Goal: Task Accomplishment & Management: Manage account settings

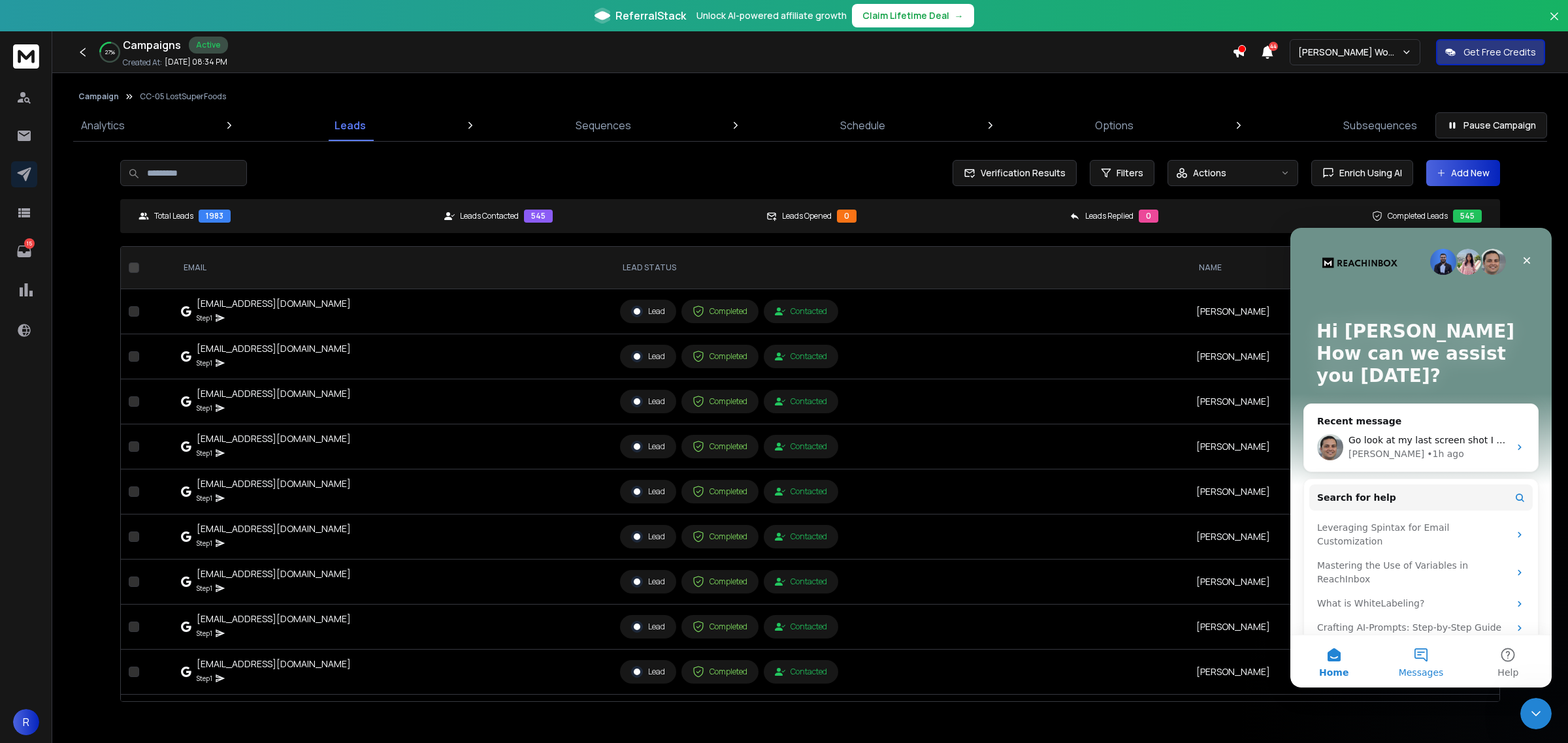
click at [1420, 656] on button "Messages" at bounding box center [1421, 662] width 87 height 52
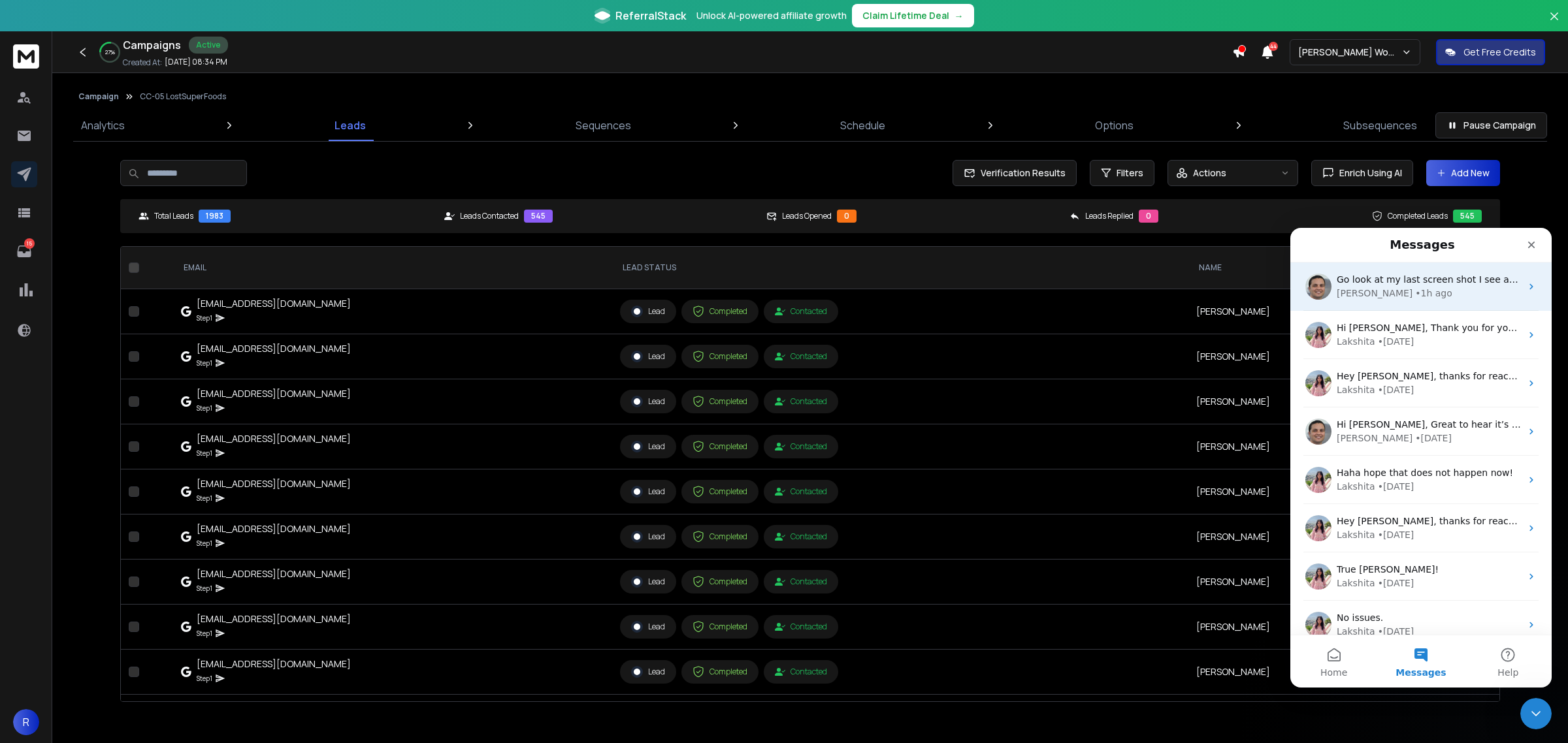
click at [1361, 283] on span "Go look at my last screen shot I see a problem I think in the additions." at bounding box center [1497, 280] width 322 height 11
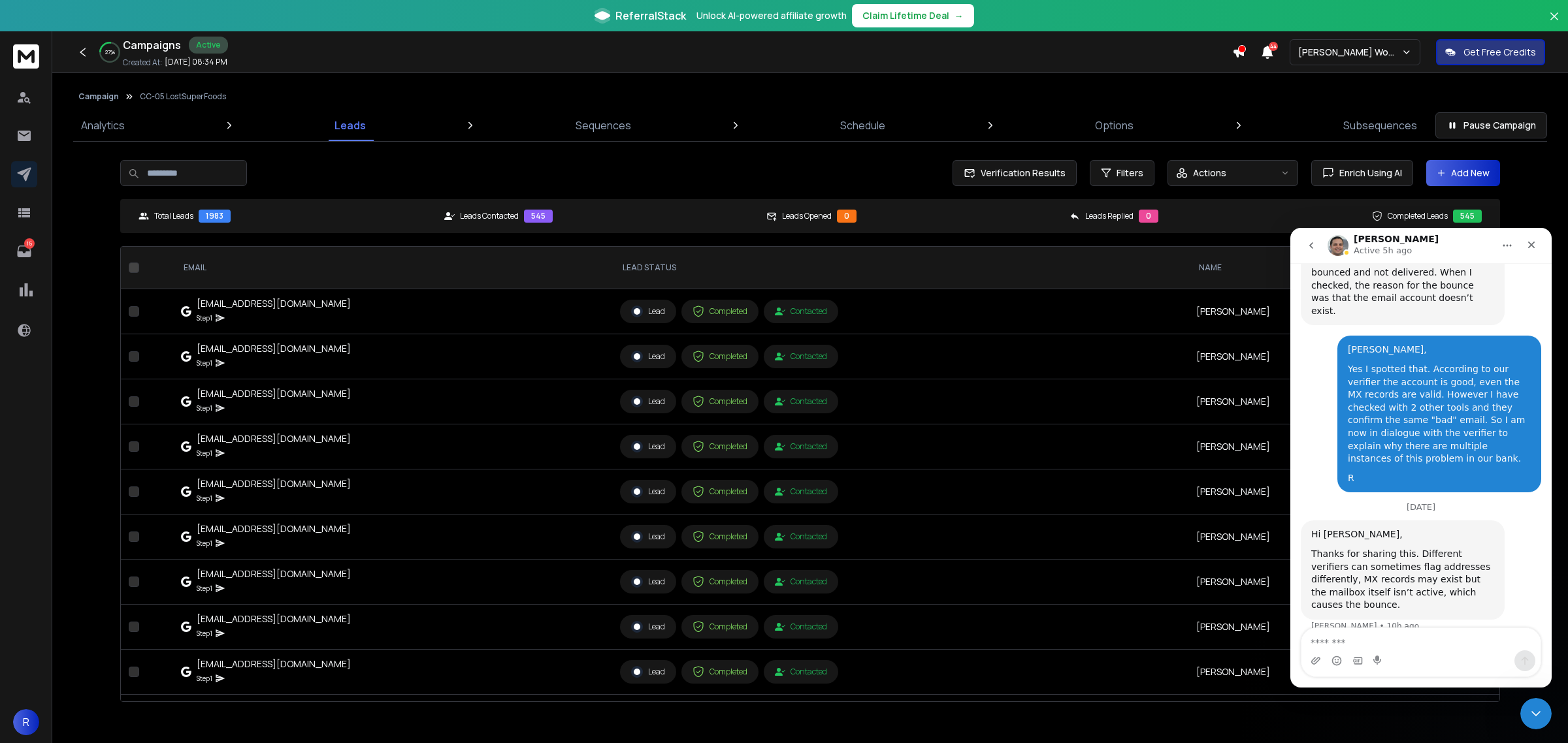
scroll to position [965, 0]
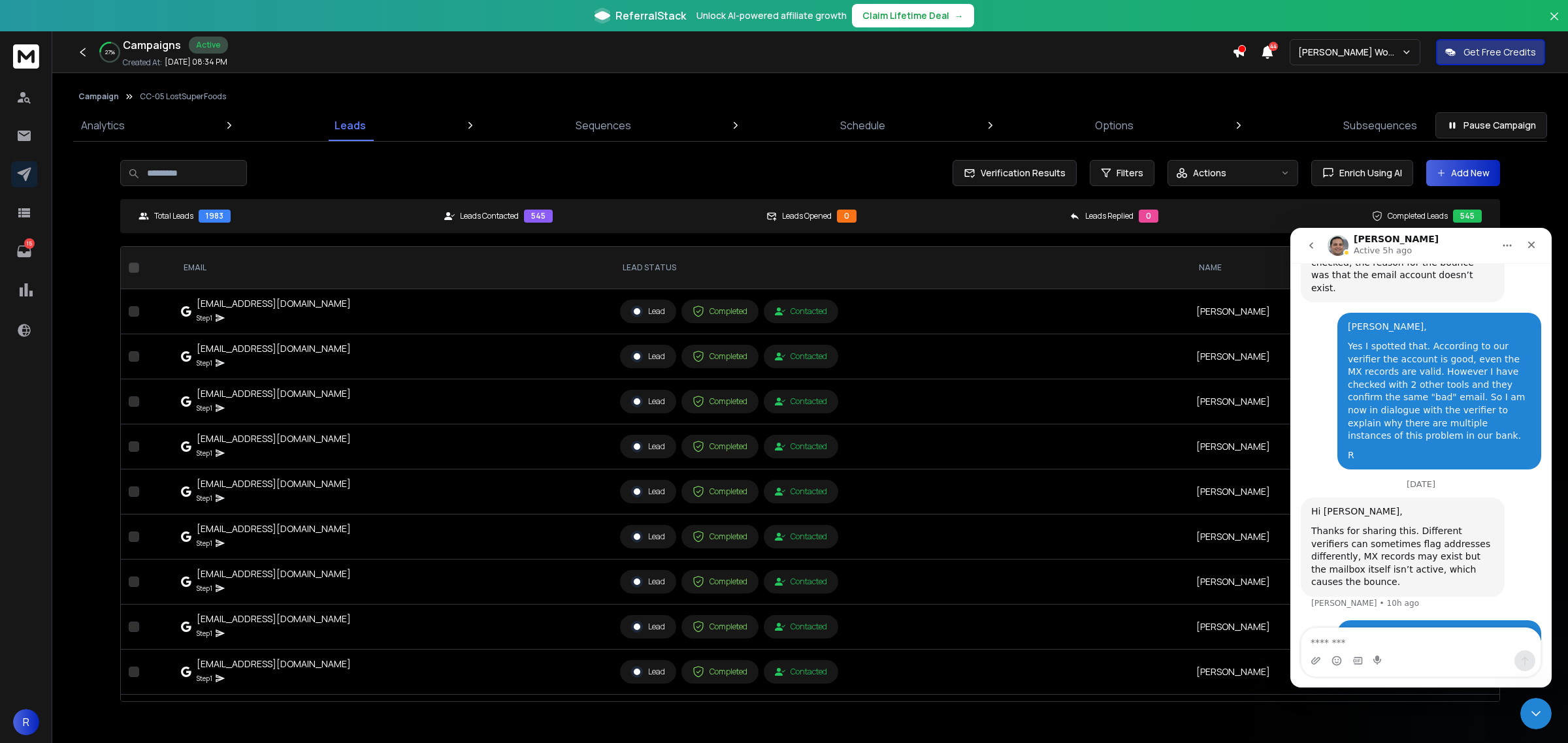
click at [1312, 241] on icon "go back" at bounding box center [1312, 245] width 11 height 11
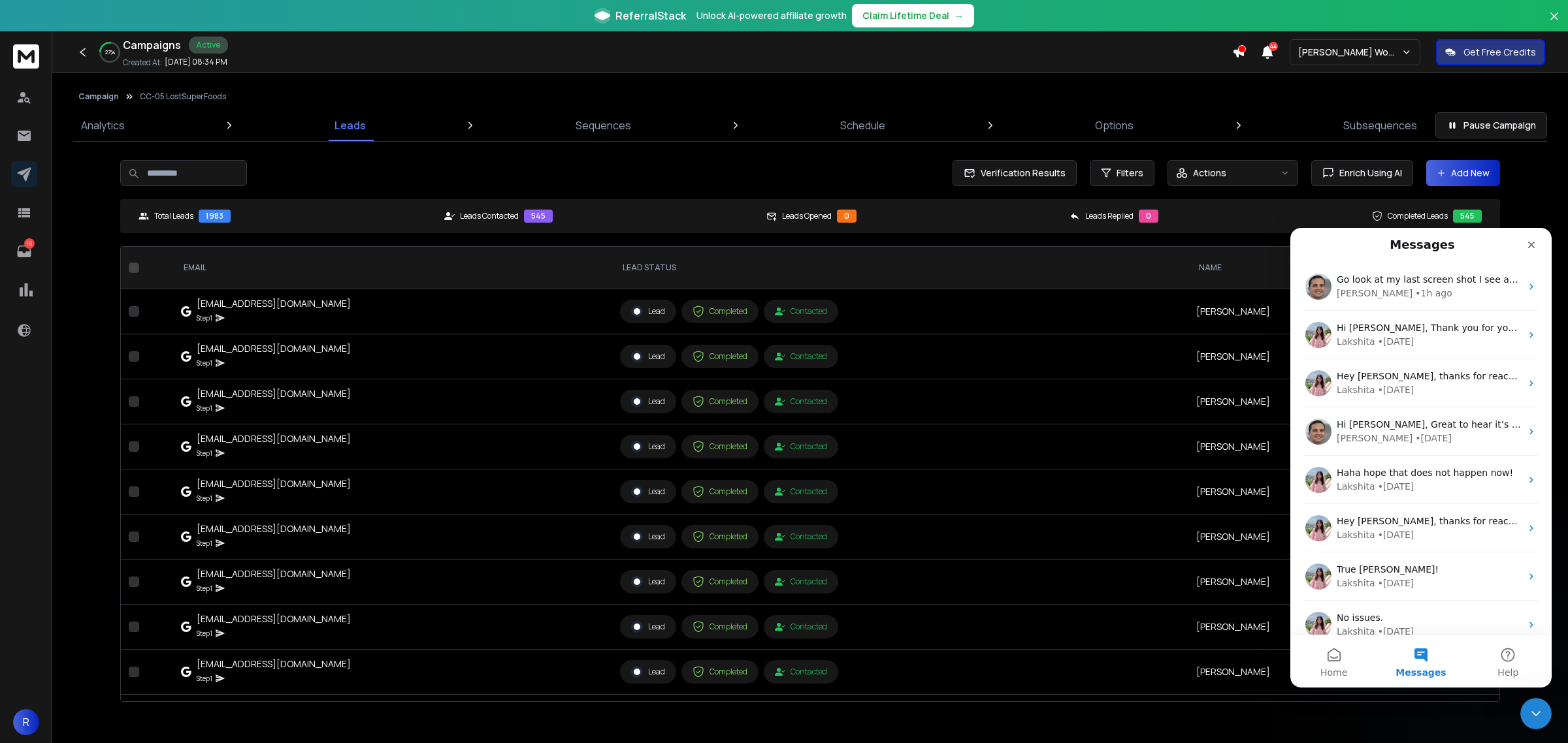
scroll to position [0, 0]
click at [1386, 340] on div "• 1d ago" at bounding box center [1396, 342] width 36 height 14
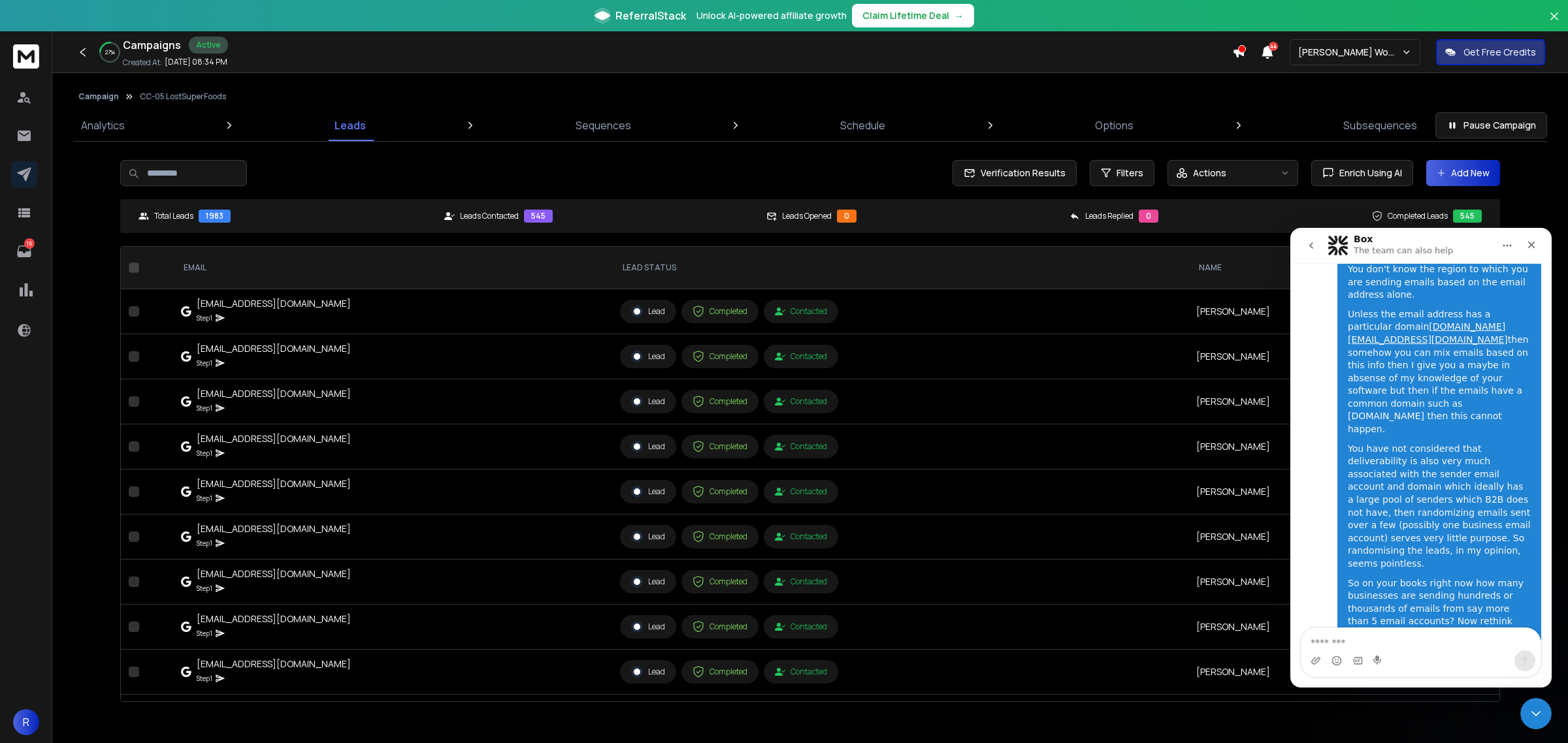
scroll to position [5038, 0]
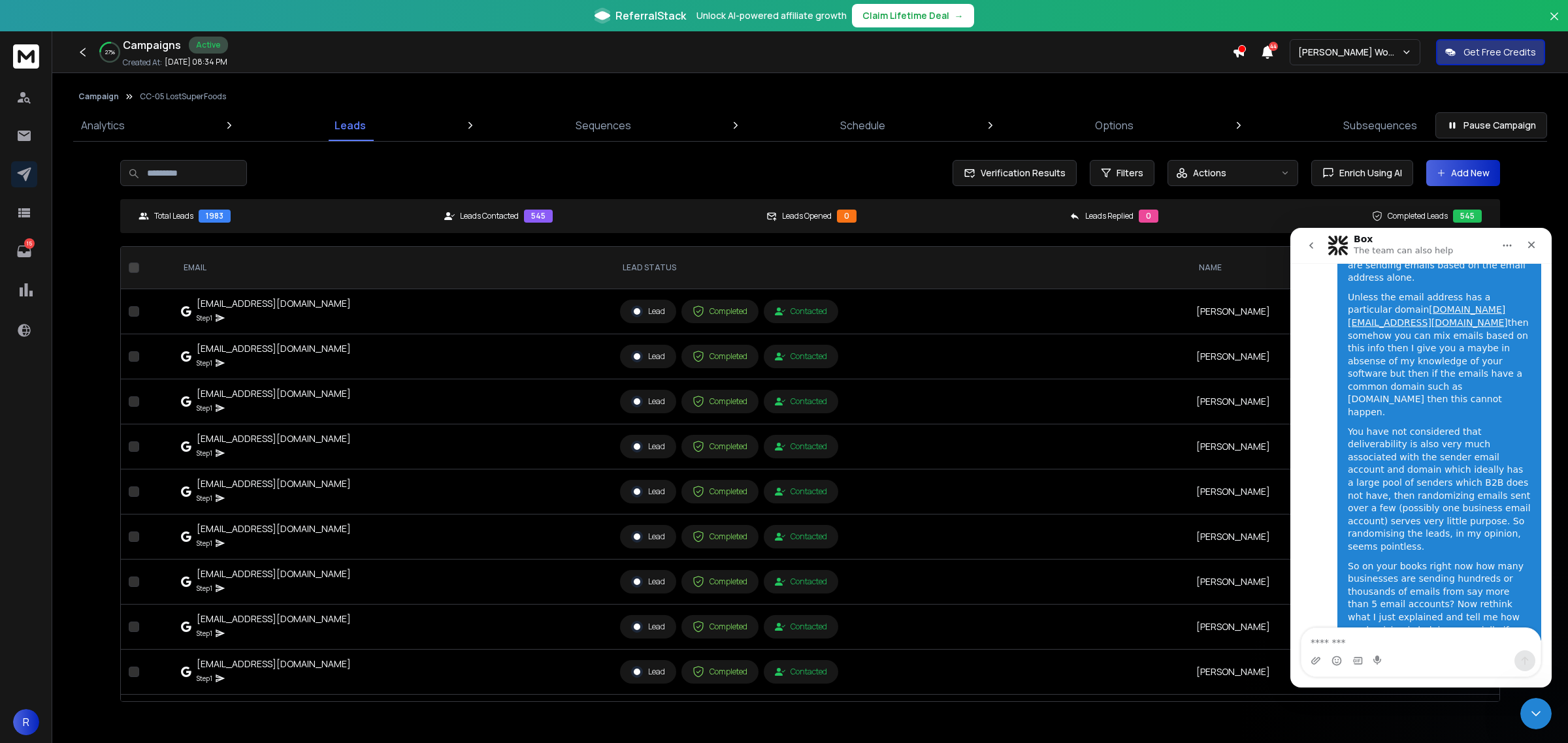
click at [1347, 643] on textarea "Message…" at bounding box center [1421, 639] width 239 height 22
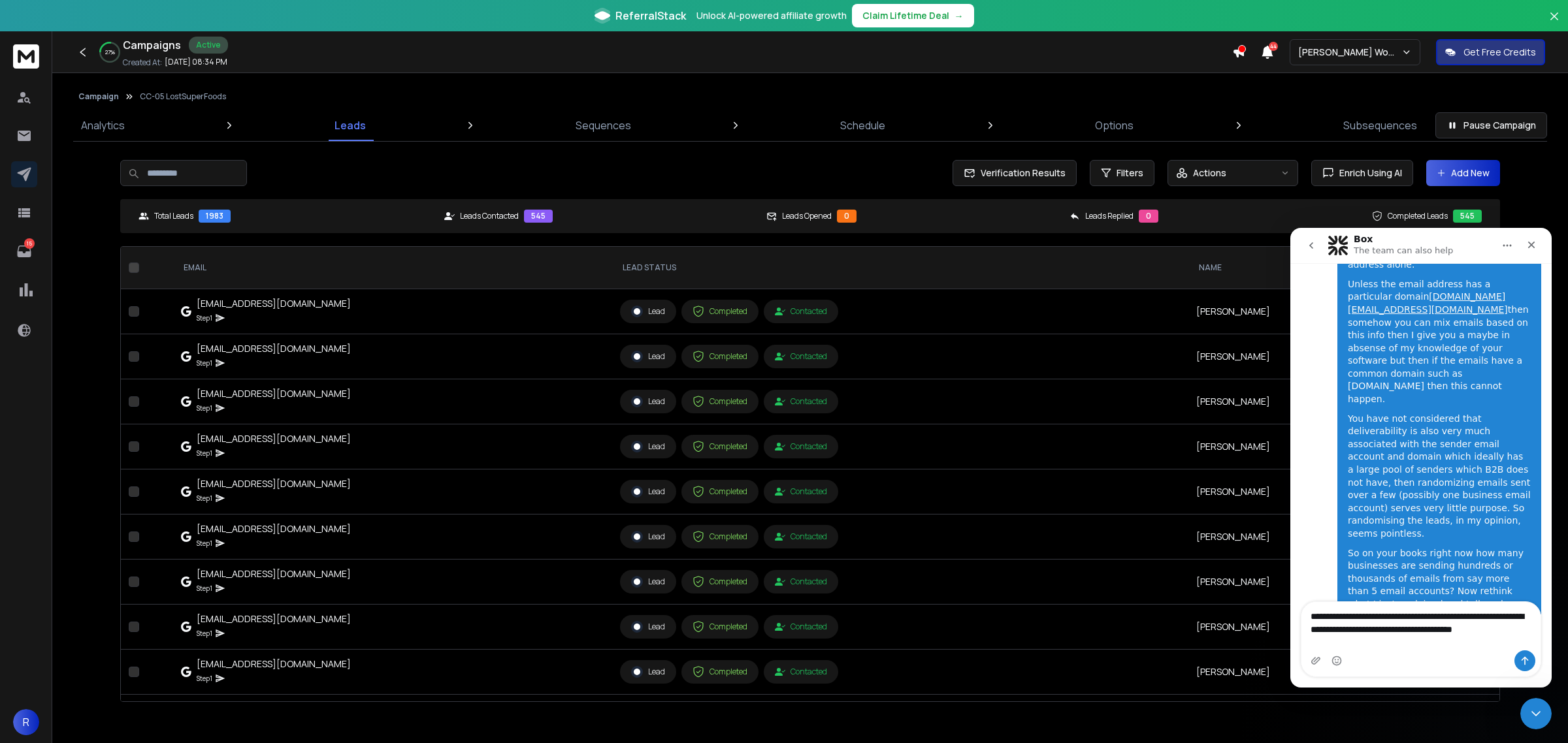
scroll to position [5063, 0]
type textarea "**********"
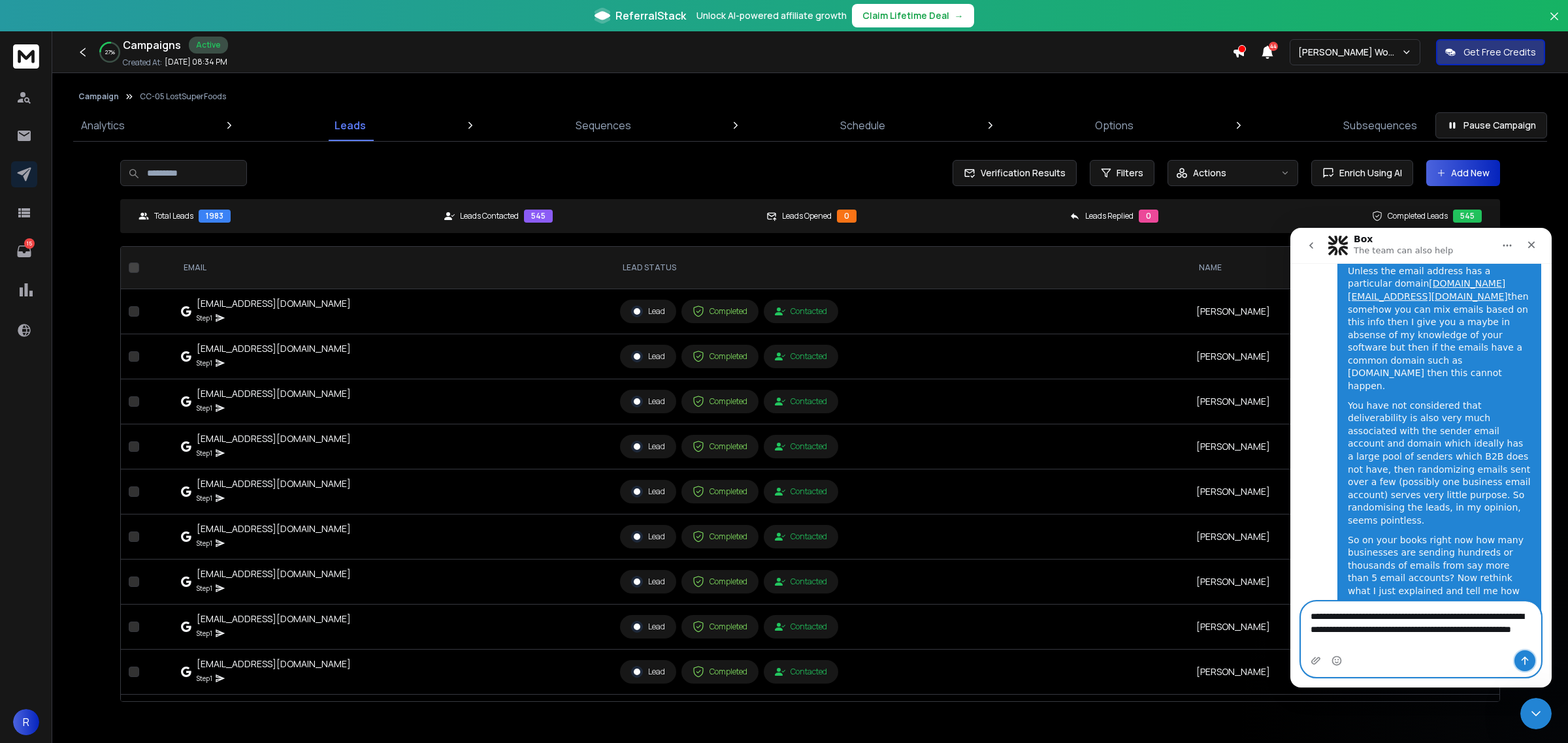
click at [1530, 659] on icon "Send a message…" at bounding box center [1525, 661] width 11 height 11
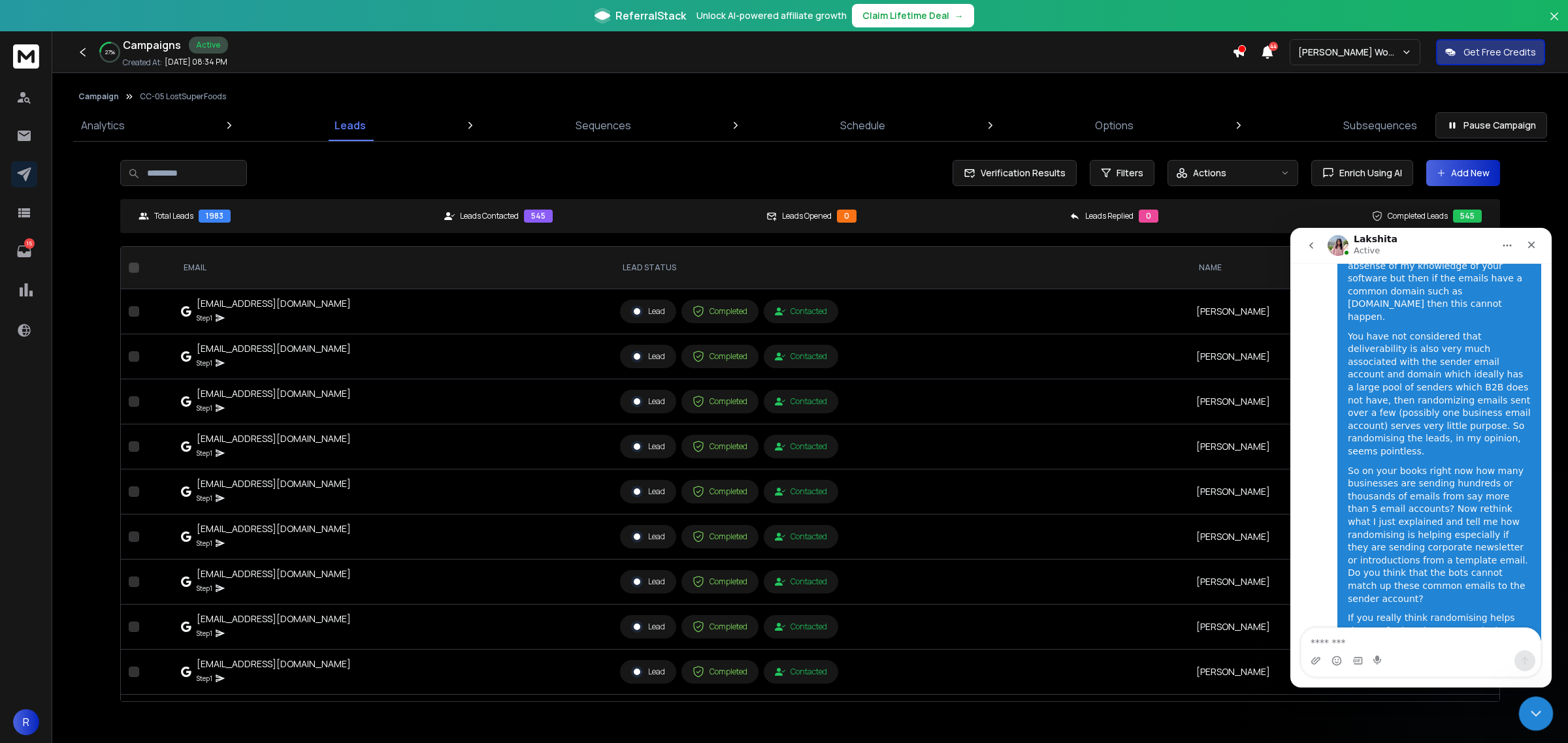
click at [1538, 707] on icon "Close Intercom Messenger" at bounding box center [1534, 712] width 16 height 16
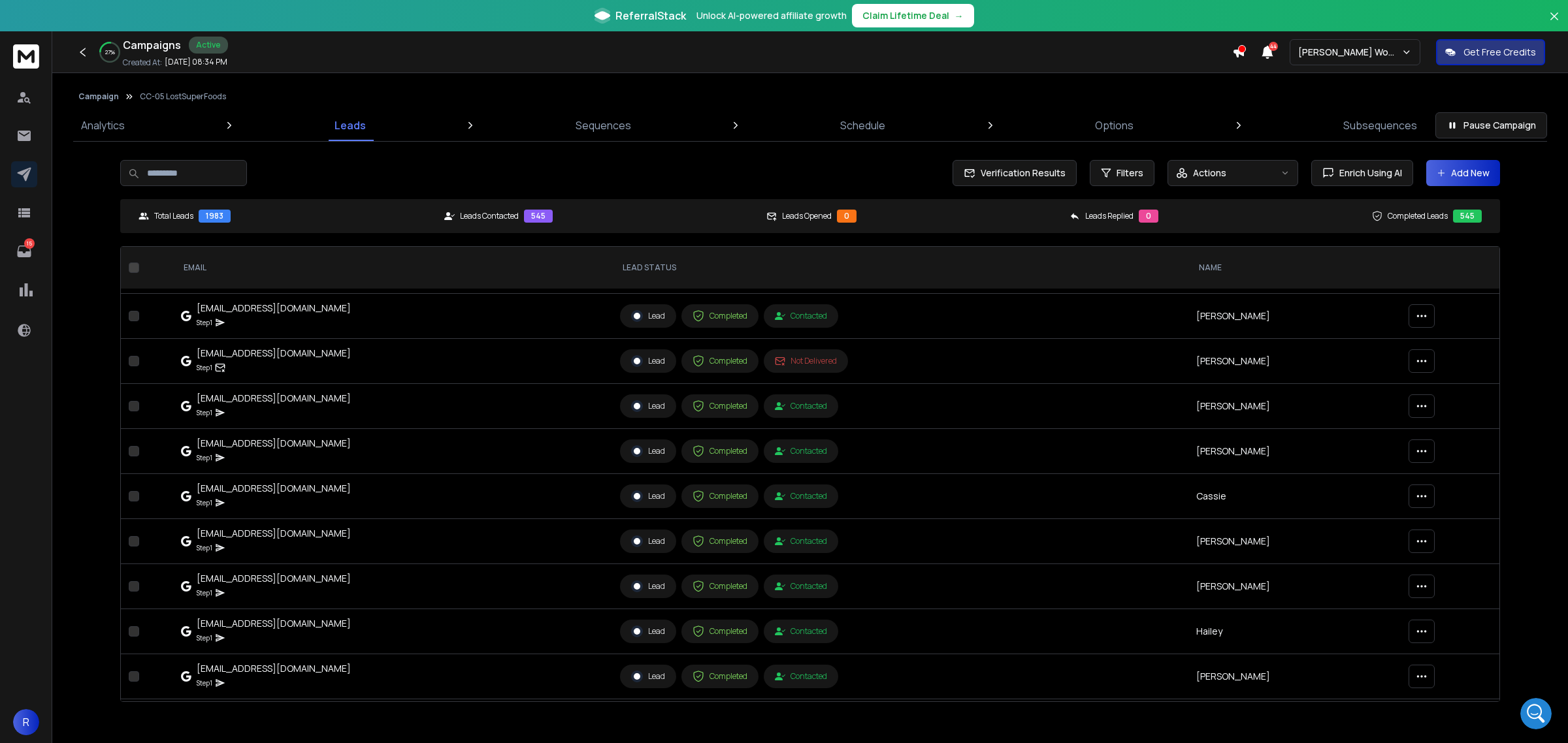
scroll to position [735, 0]
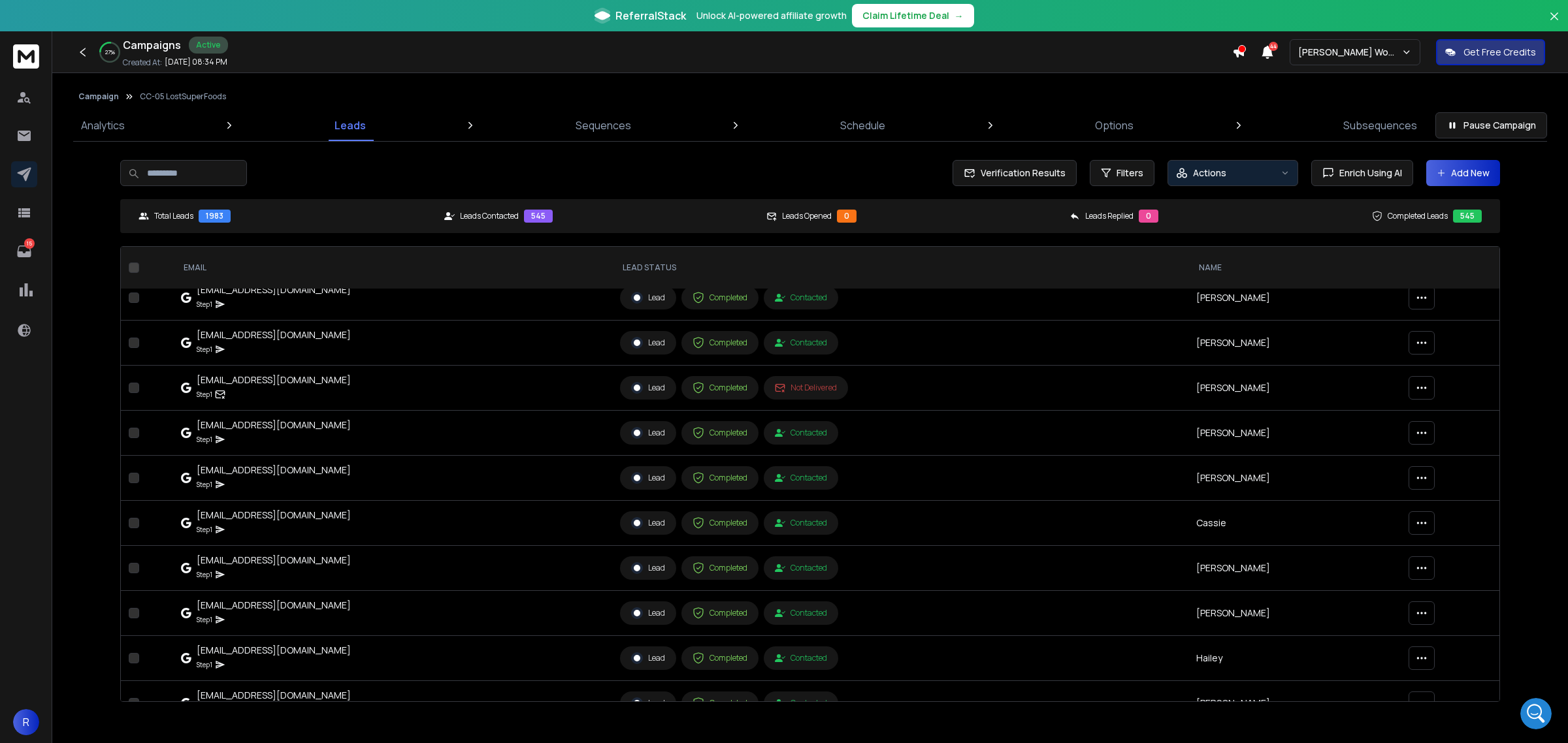
click at [1286, 171] on icon "button" at bounding box center [1285, 173] width 9 height 11
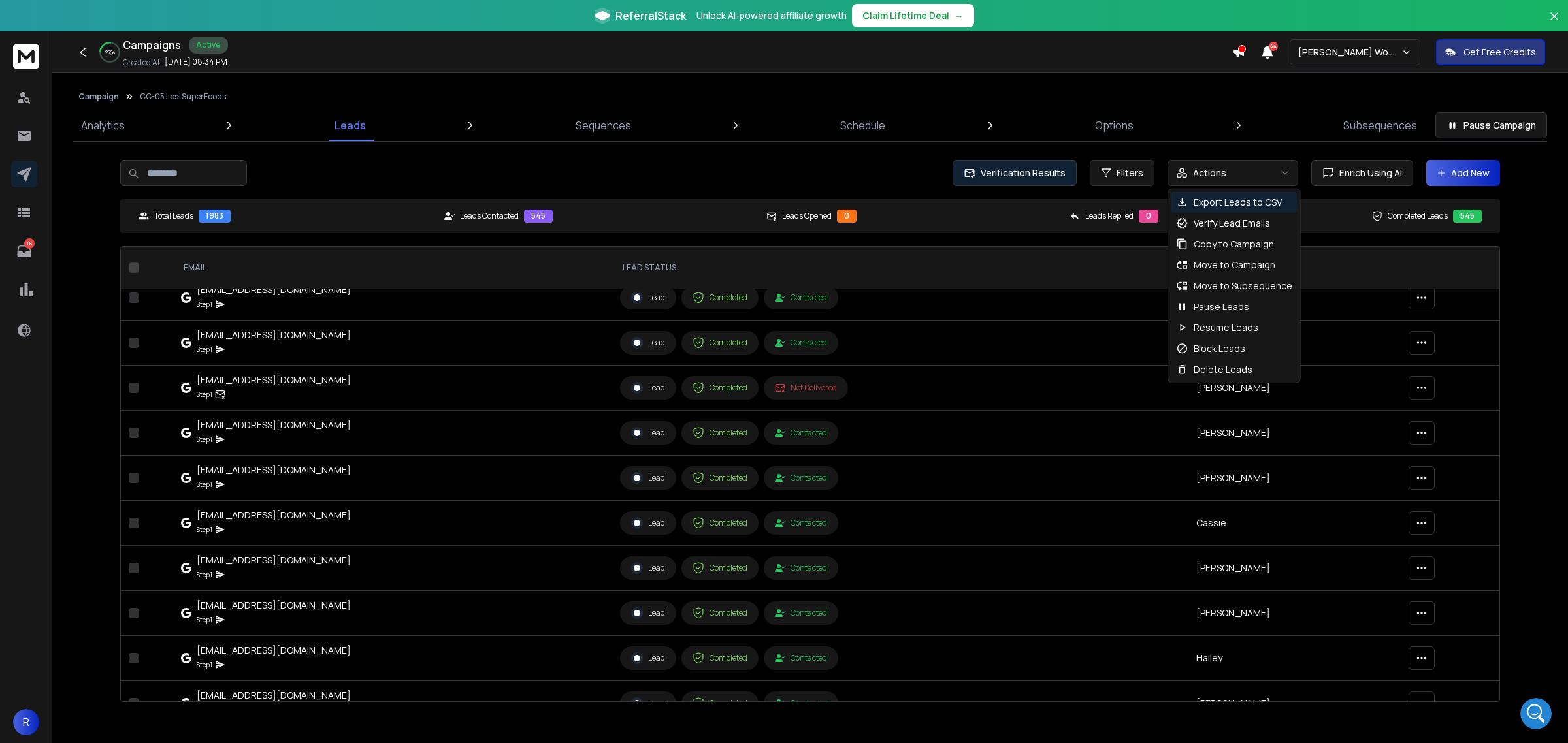
click at [1060, 174] on span "Verification Results" at bounding box center [1021, 172] width 90 height 13
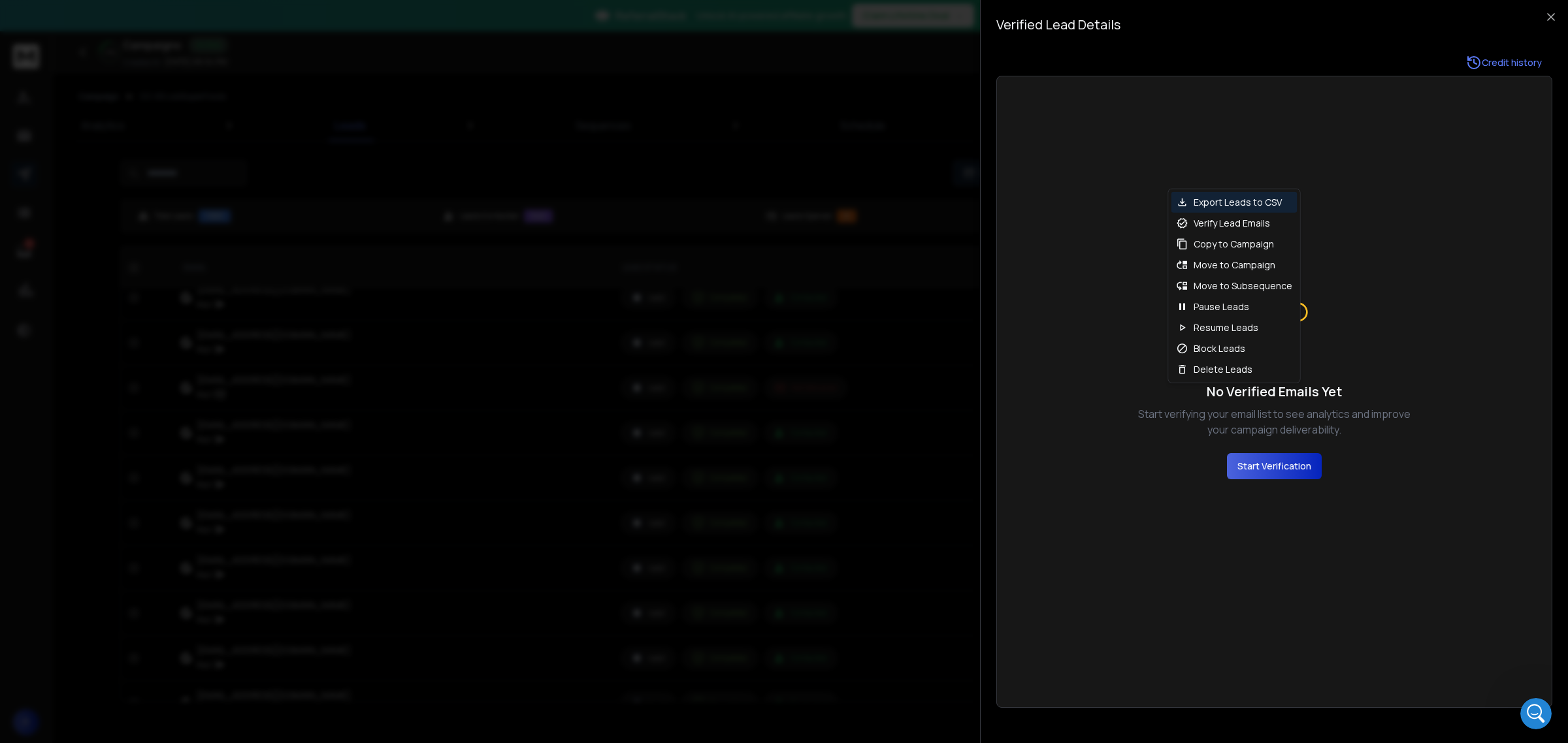
click at [1022, 175] on div at bounding box center [784, 372] width 1568 height 743
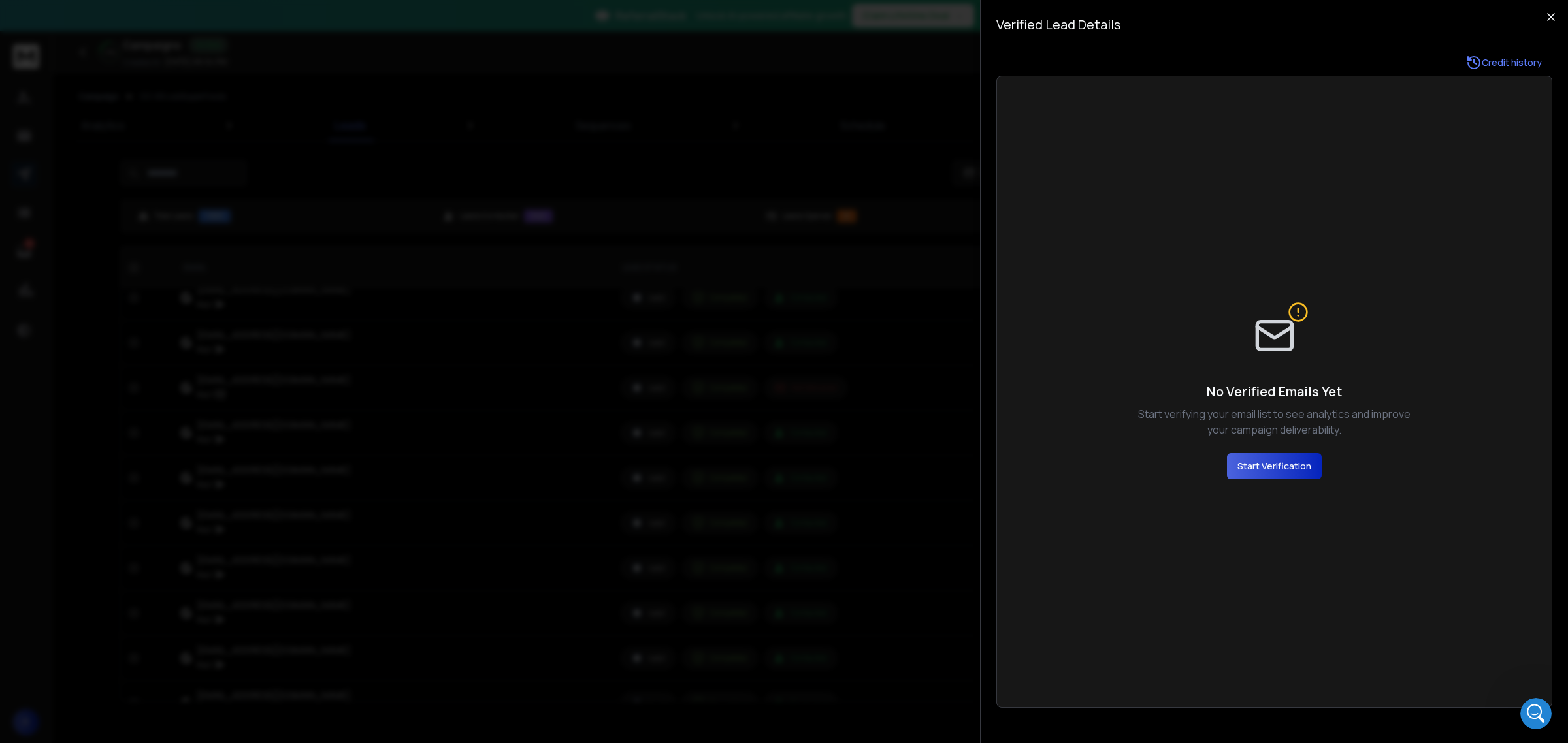
click at [1550, 20] on icon "button" at bounding box center [1551, 17] width 13 height 13
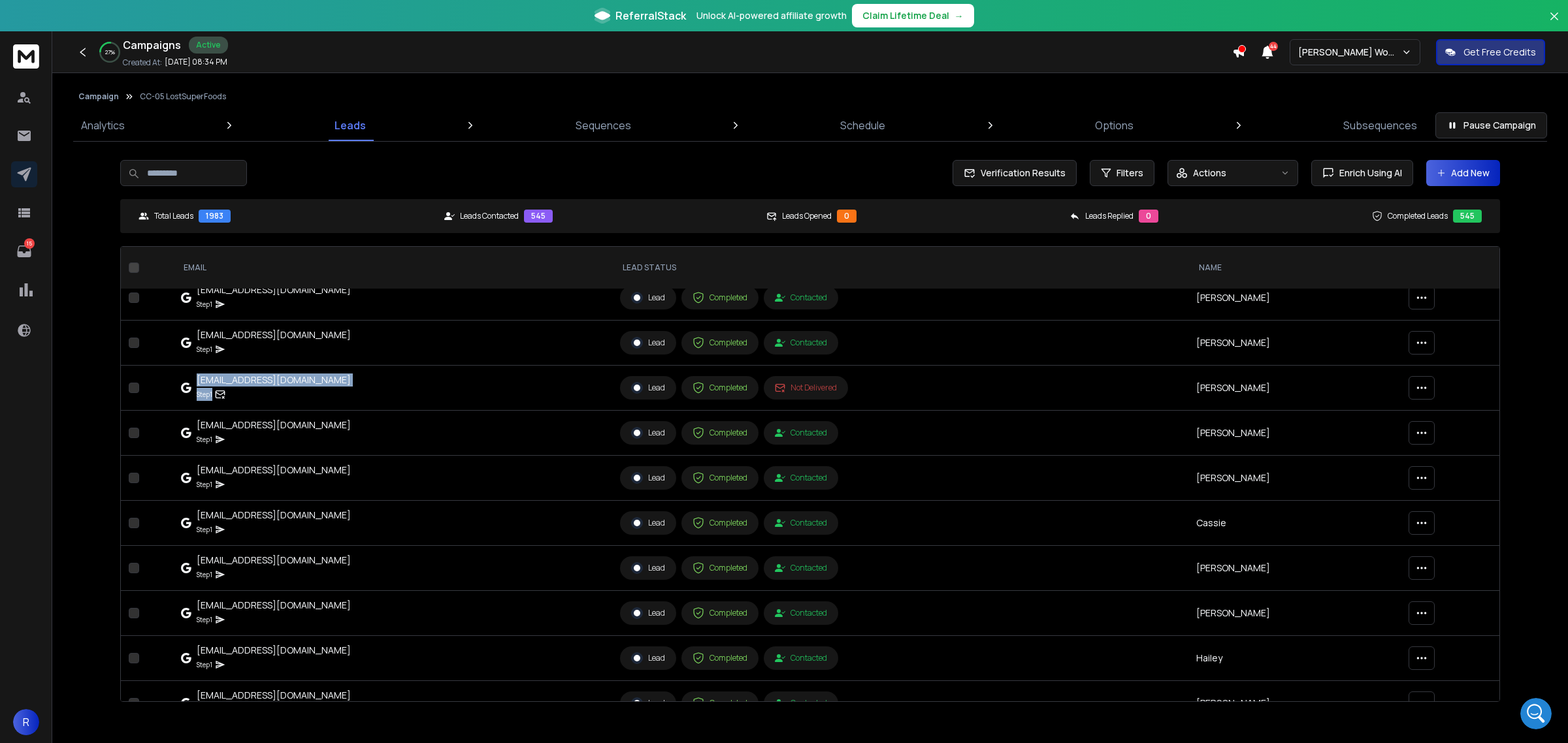
drag, startPoint x: 333, startPoint y: 390, endPoint x: 198, endPoint y: 384, distance: 135.1
click at [198, 384] on div "meredithgates@gmail.com Step 1" at bounding box center [392, 388] width 423 height 29
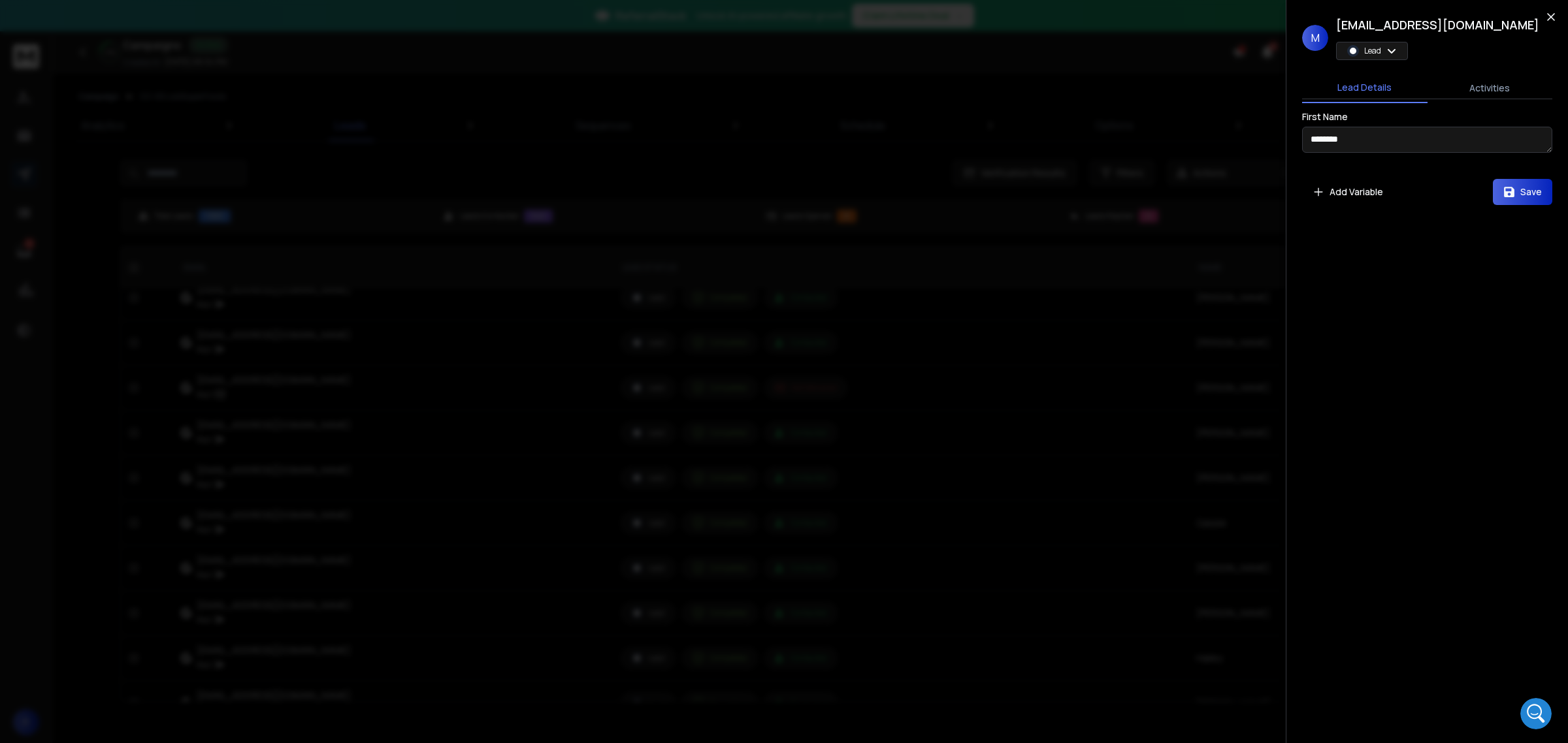
click at [1550, 20] on icon "button" at bounding box center [1551, 17] width 13 height 13
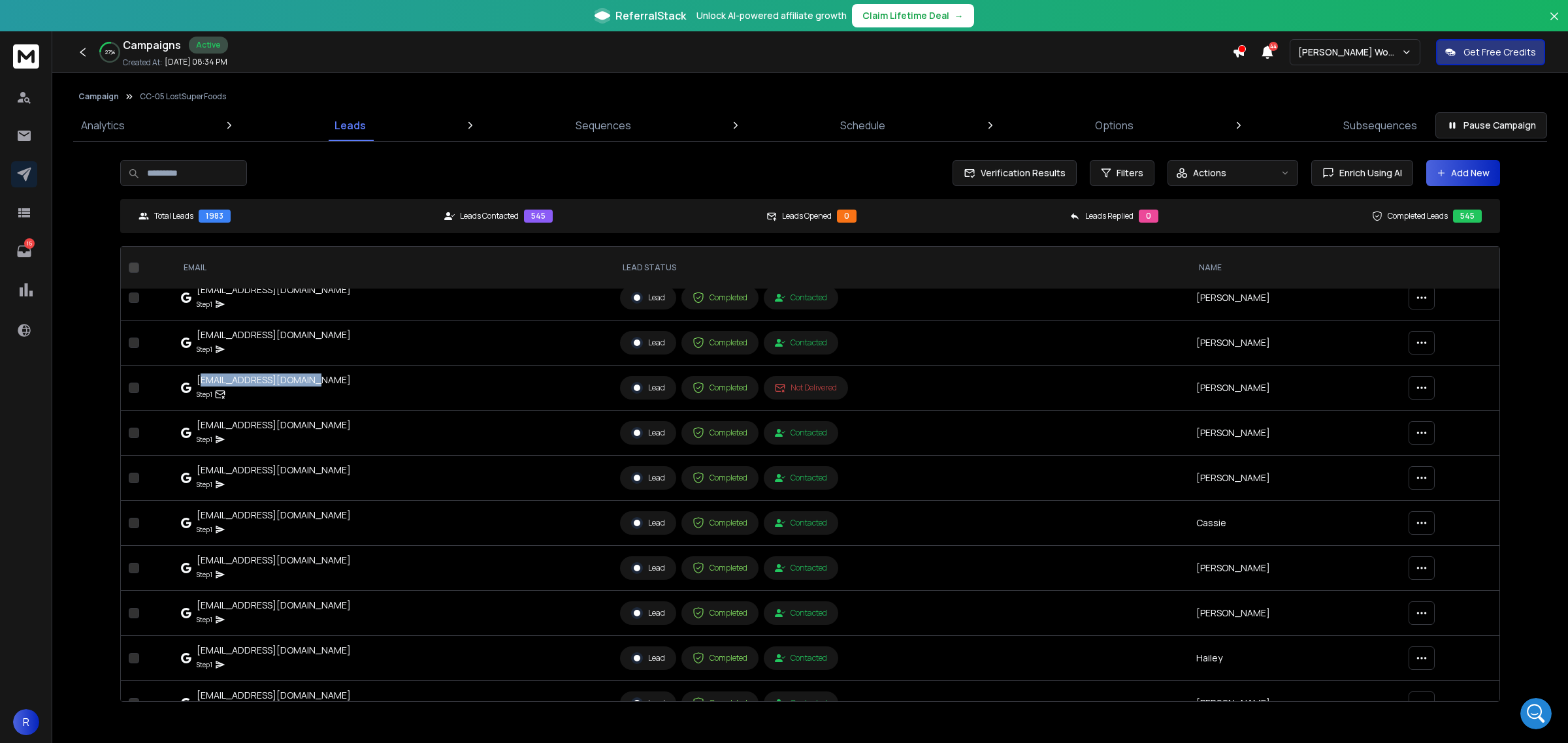
drag, startPoint x: 203, startPoint y: 380, endPoint x: 309, endPoint y: 379, distance: 106.0
click at [309, 379] on div "[EMAIL_ADDRESS][DOMAIN_NAME]" at bounding box center [274, 380] width 154 height 13
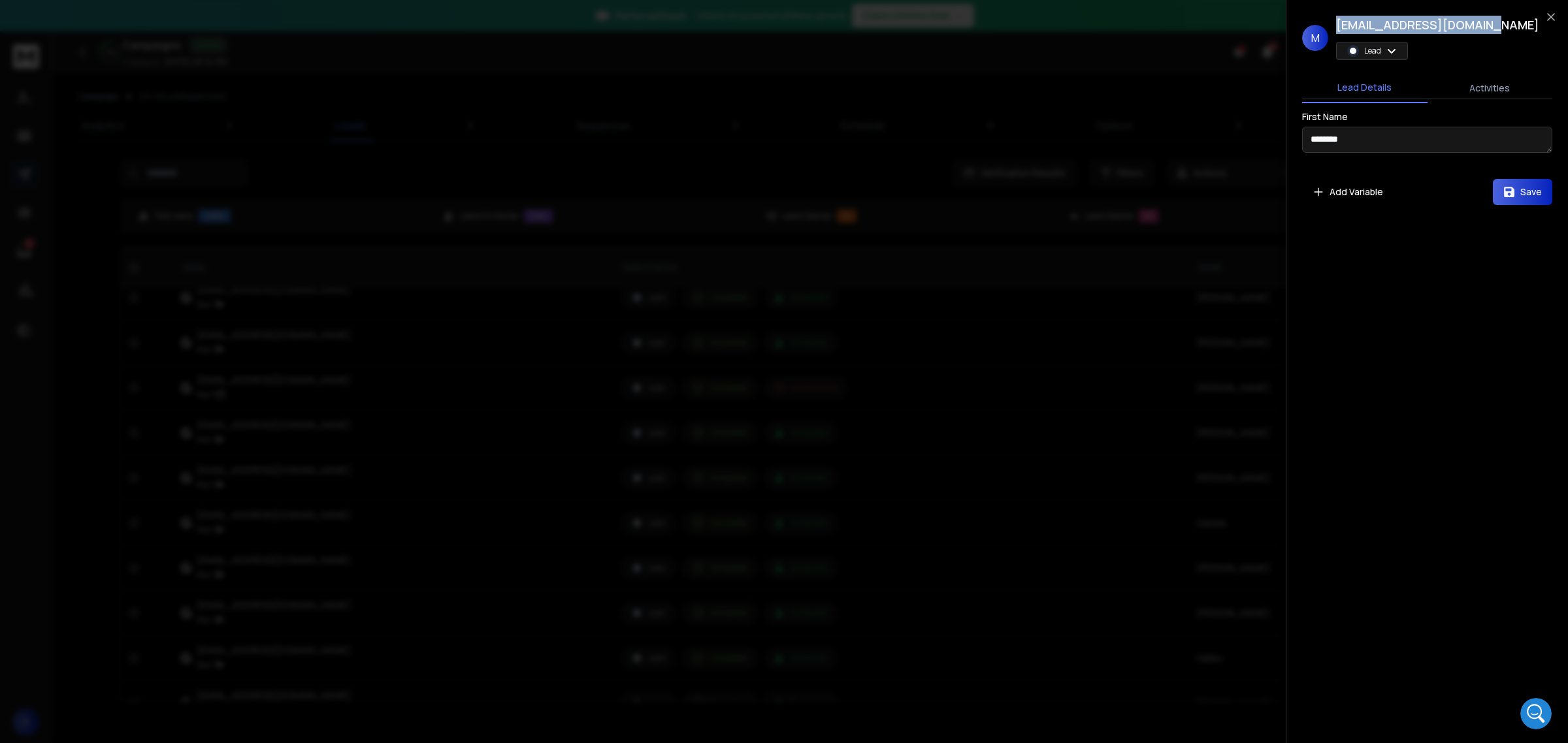
drag, startPoint x: 1491, startPoint y: 17, endPoint x: 1332, endPoint y: 28, distance: 159.4
click at [1332, 28] on div "M meredithgates@gmail.com Lead" at bounding box center [1427, 38] width 250 height 44
copy h1 "[EMAIL_ADDRESS][DOMAIN_NAME]"
click at [1550, 20] on icon "button" at bounding box center [1551, 17] width 13 height 13
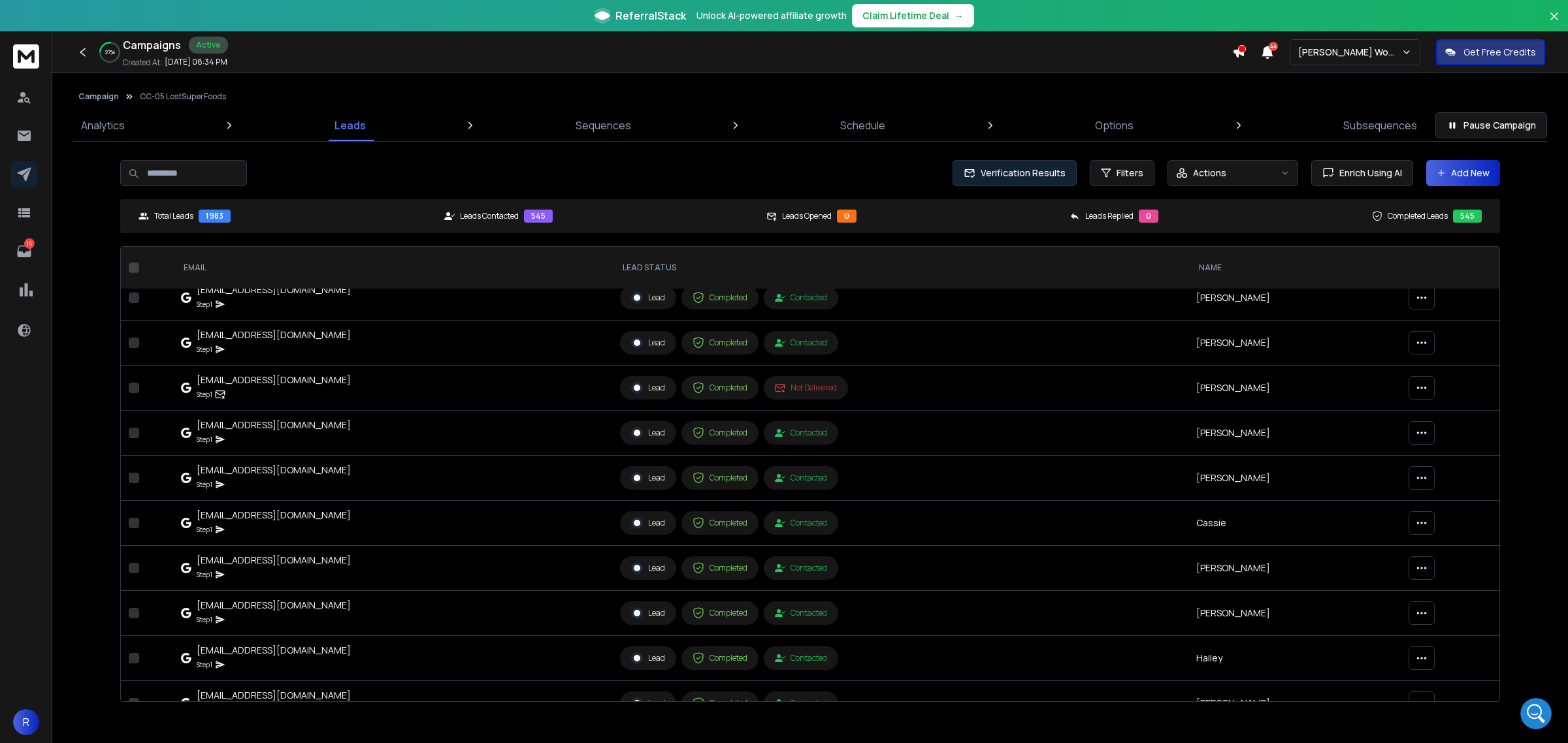
click at [1056, 173] on span "Verification Results" at bounding box center [1021, 172] width 90 height 13
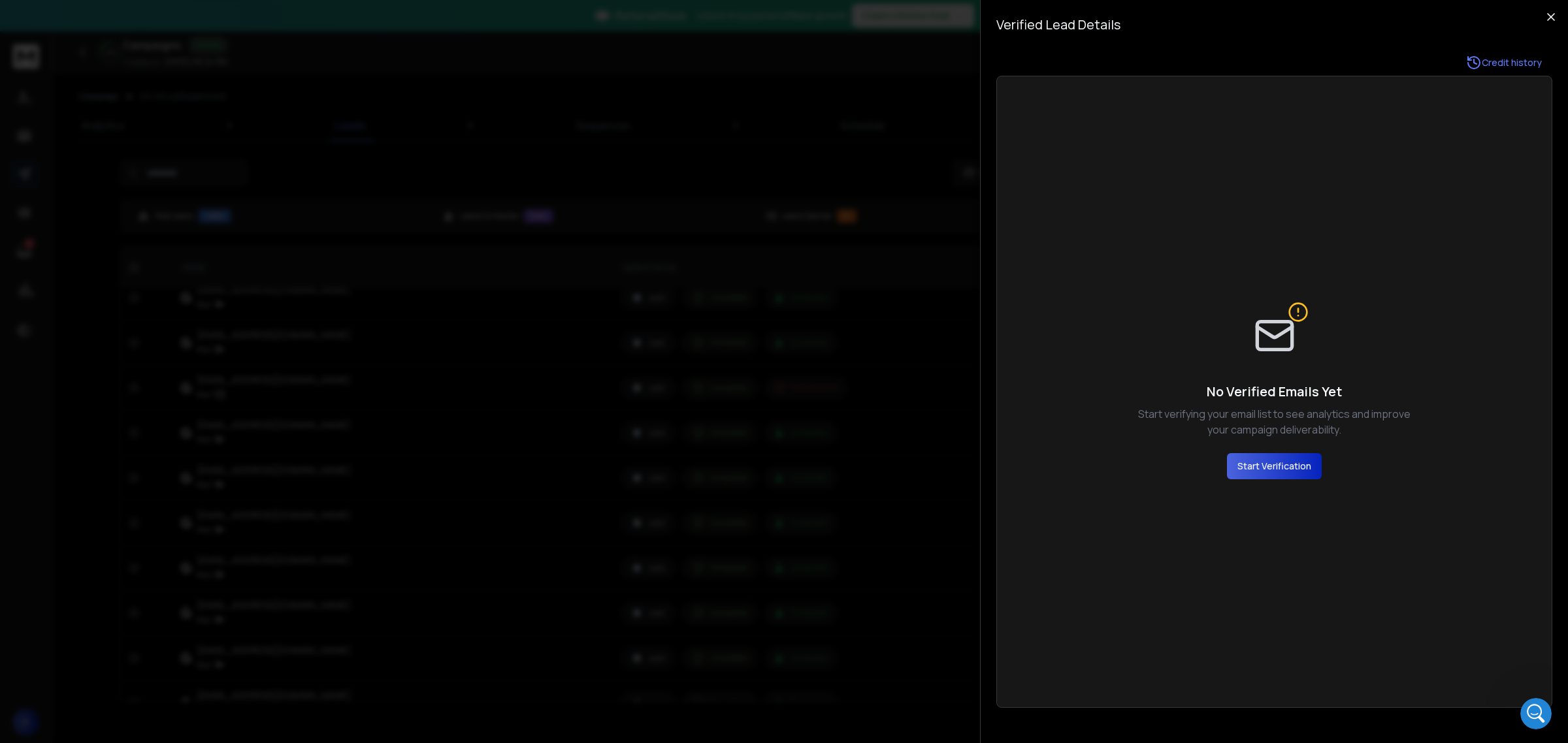
click at [1557, 16] on icon "button" at bounding box center [1551, 17] width 13 height 13
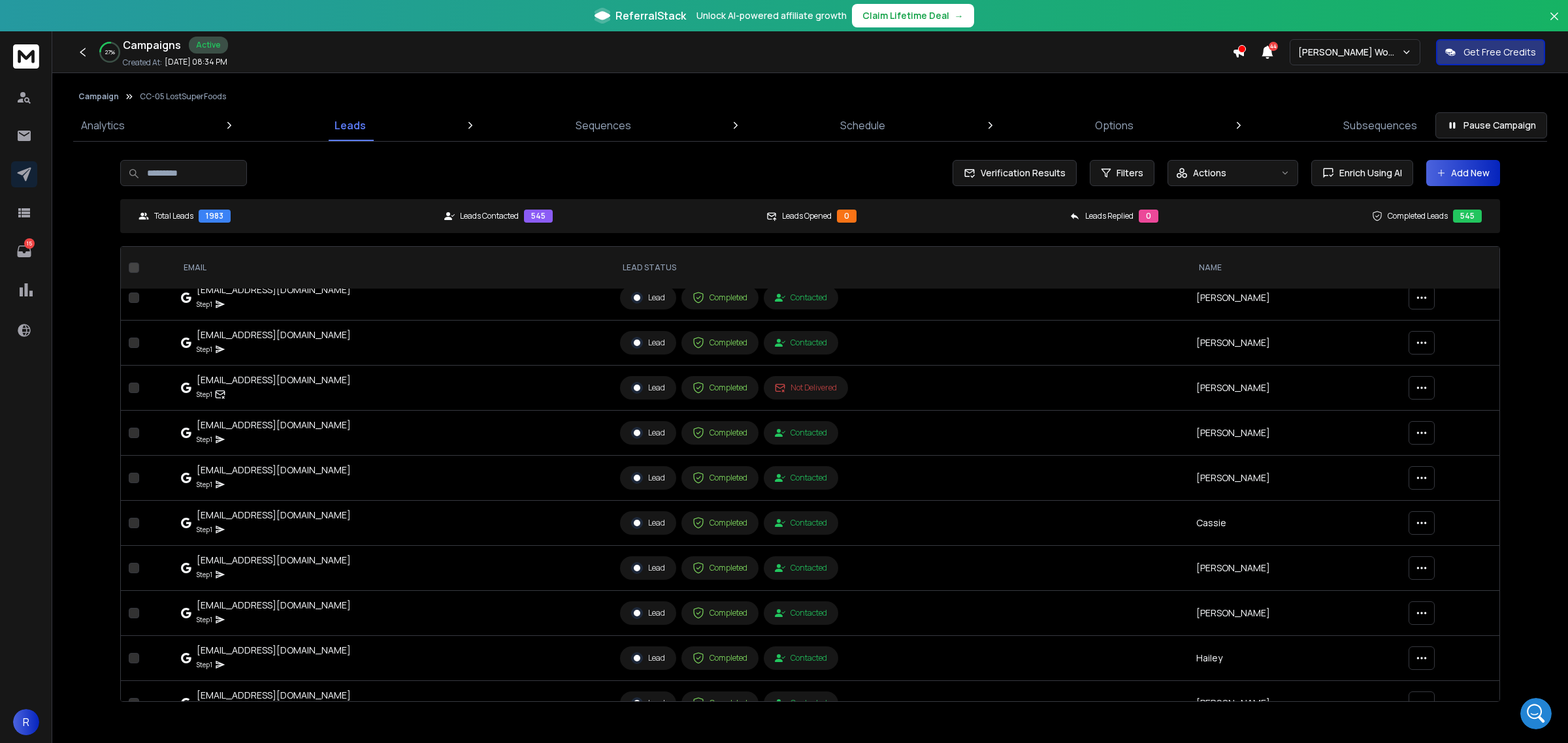
click at [136, 392] on button "button" at bounding box center [134, 388] width 11 height 11
click at [1125, 174] on span "Verification Results" at bounding box center [1136, 172] width 90 height 13
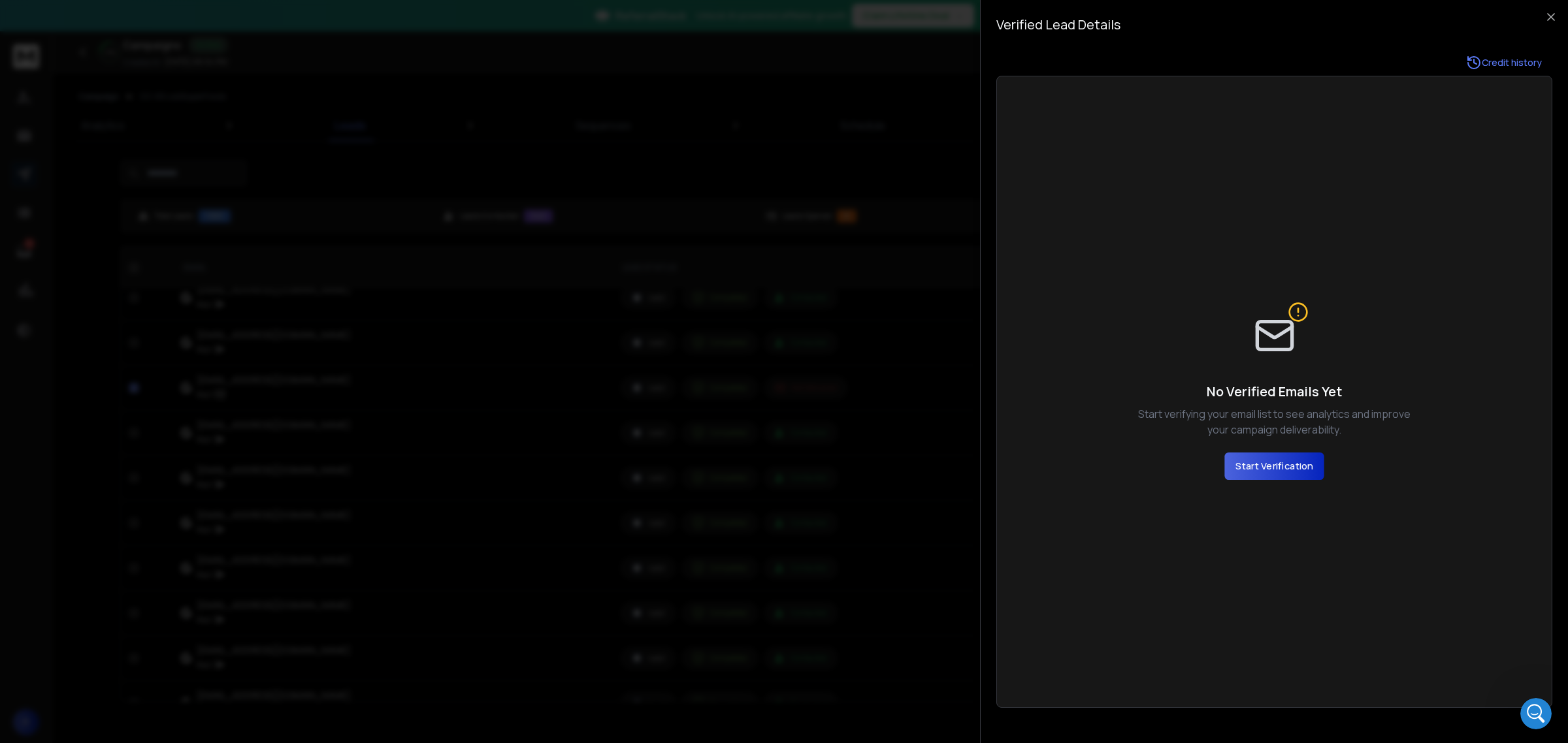
click at [1291, 467] on button "Start Verification" at bounding box center [1274, 466] width 100 height 27
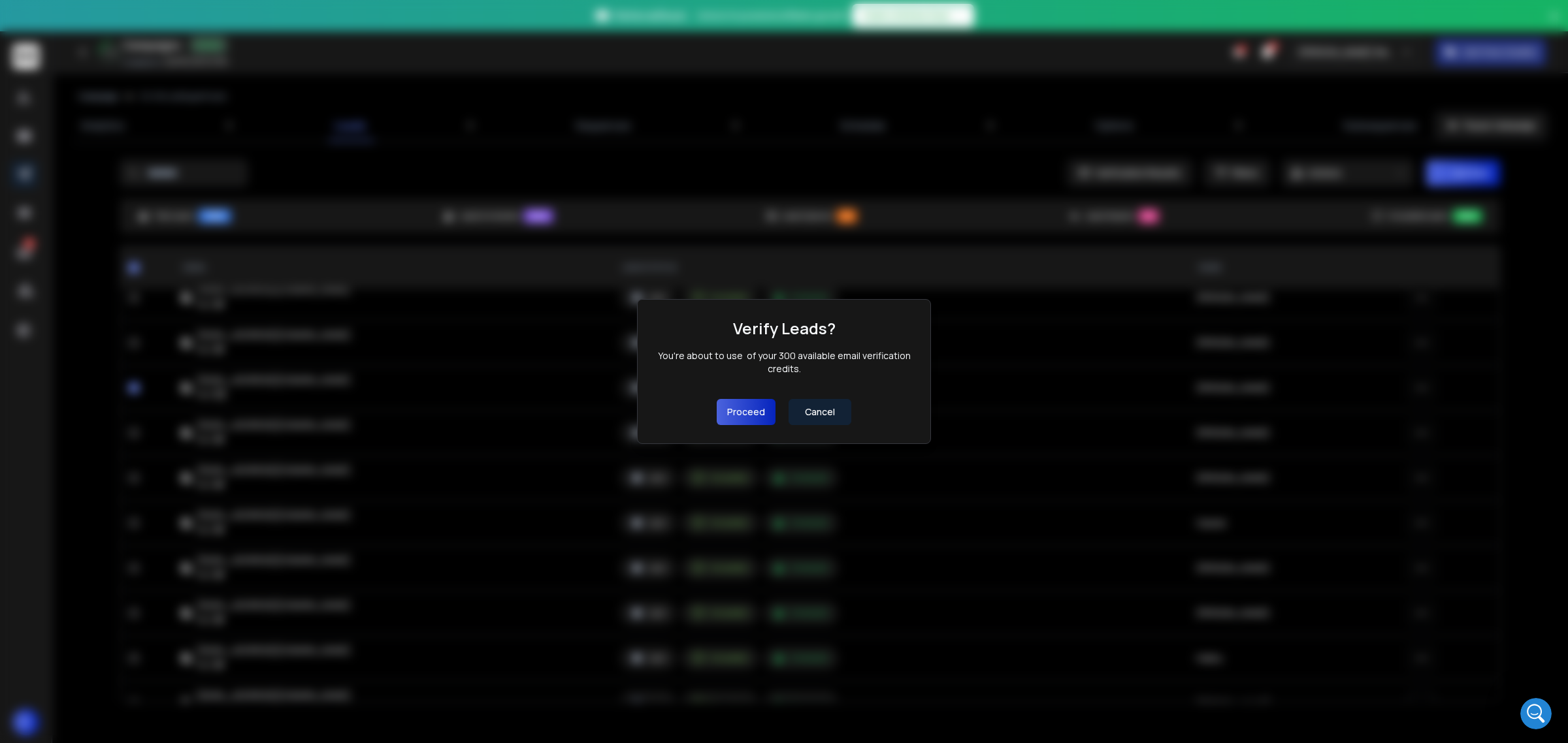
click at [827, 410] on button "Cancel" at bounding box center [820, 412] width 63 height 26
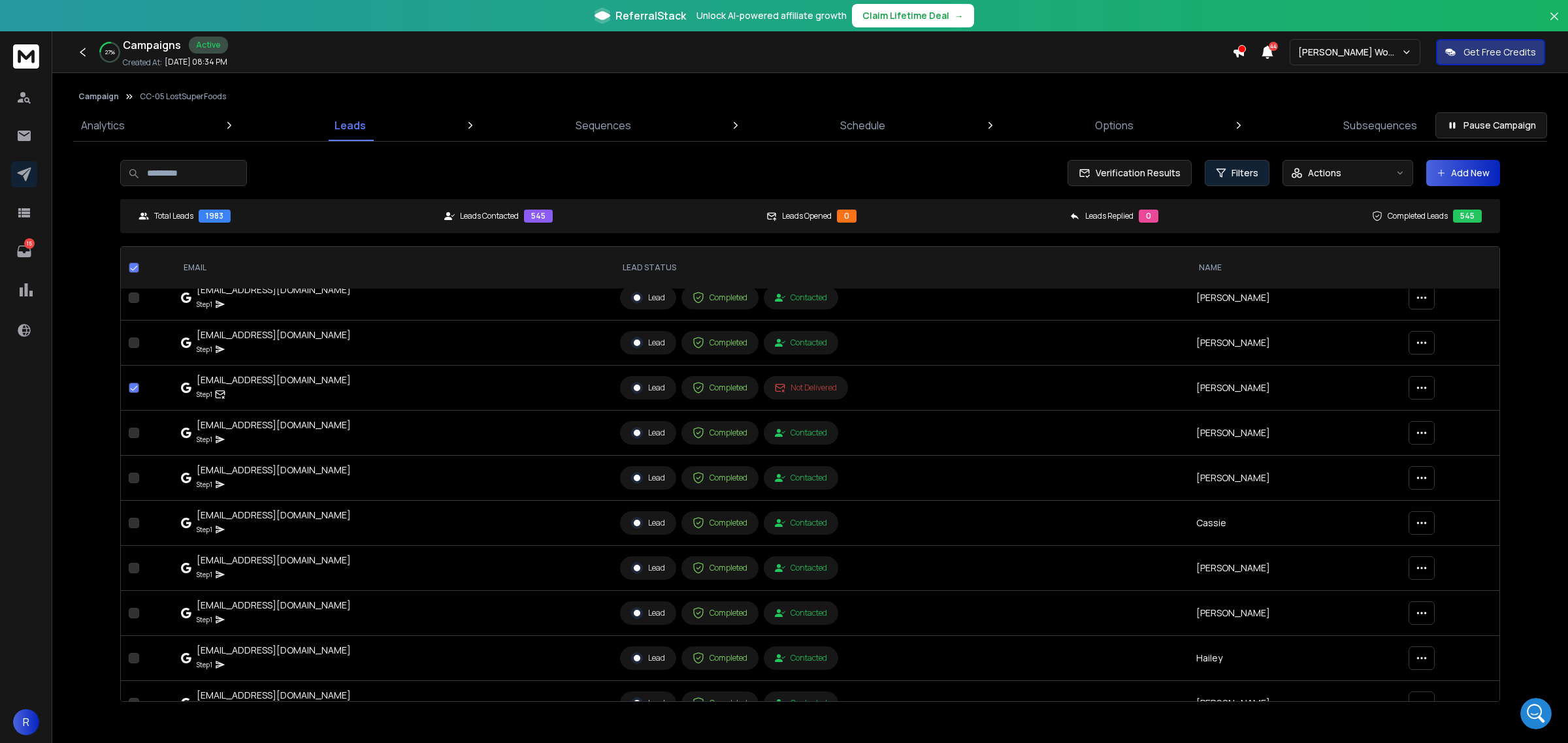
click at [1245, 172] on span "Filters" at bounding box center [1245, 172] width 27 height 13
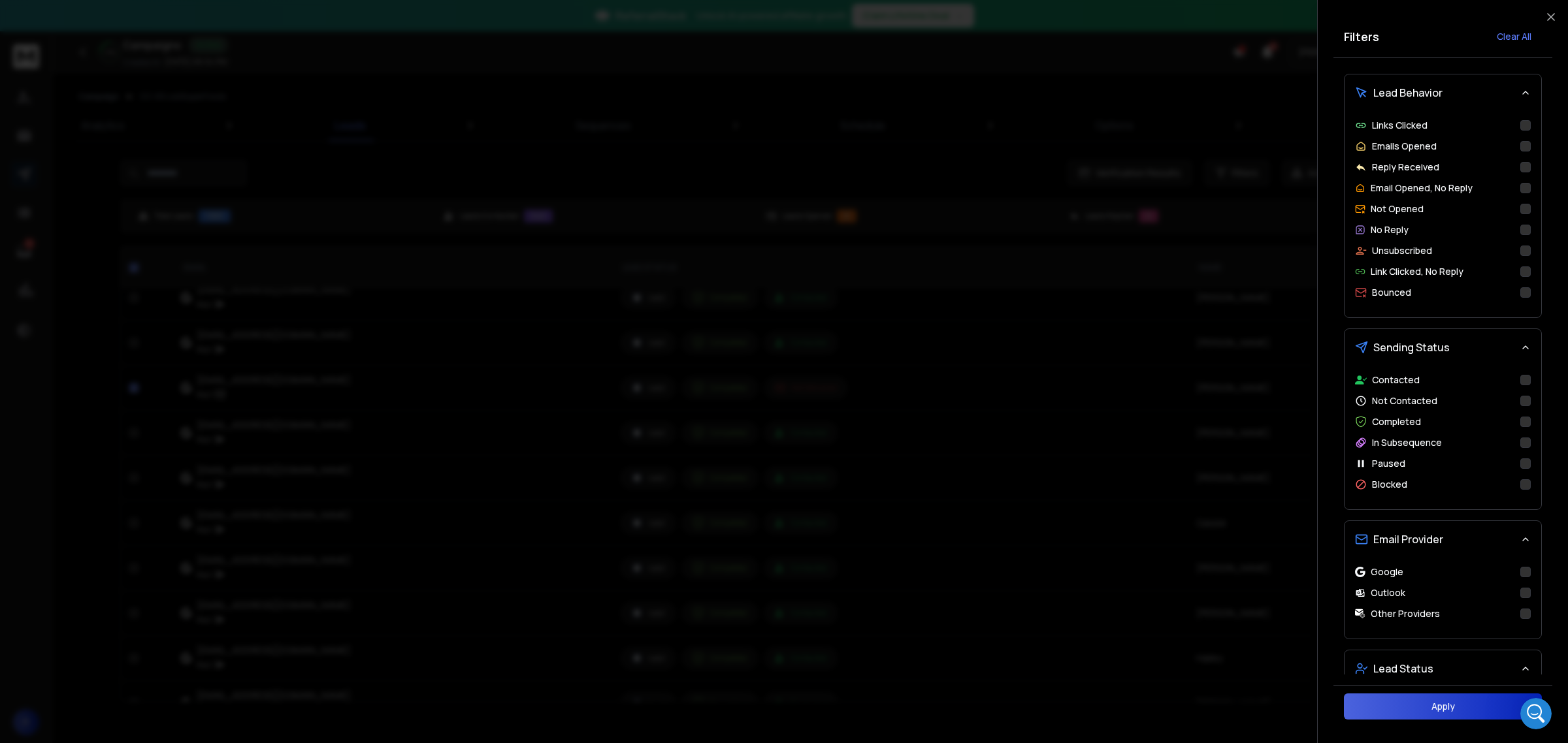
click at [1521, 294] on button "Bounced" at bounding box center [1526, 292] width 11 height 11
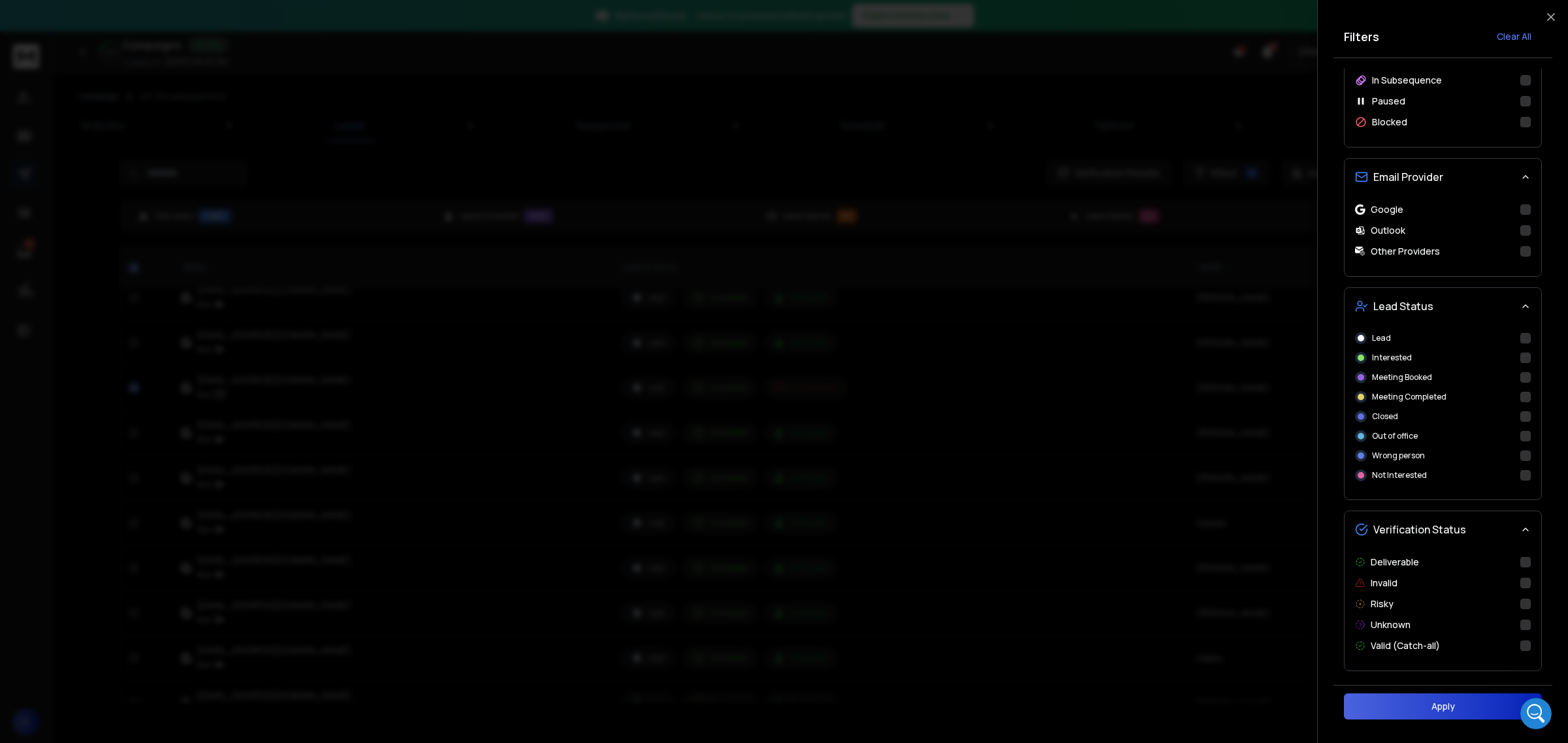
scroll to position [0, 0]
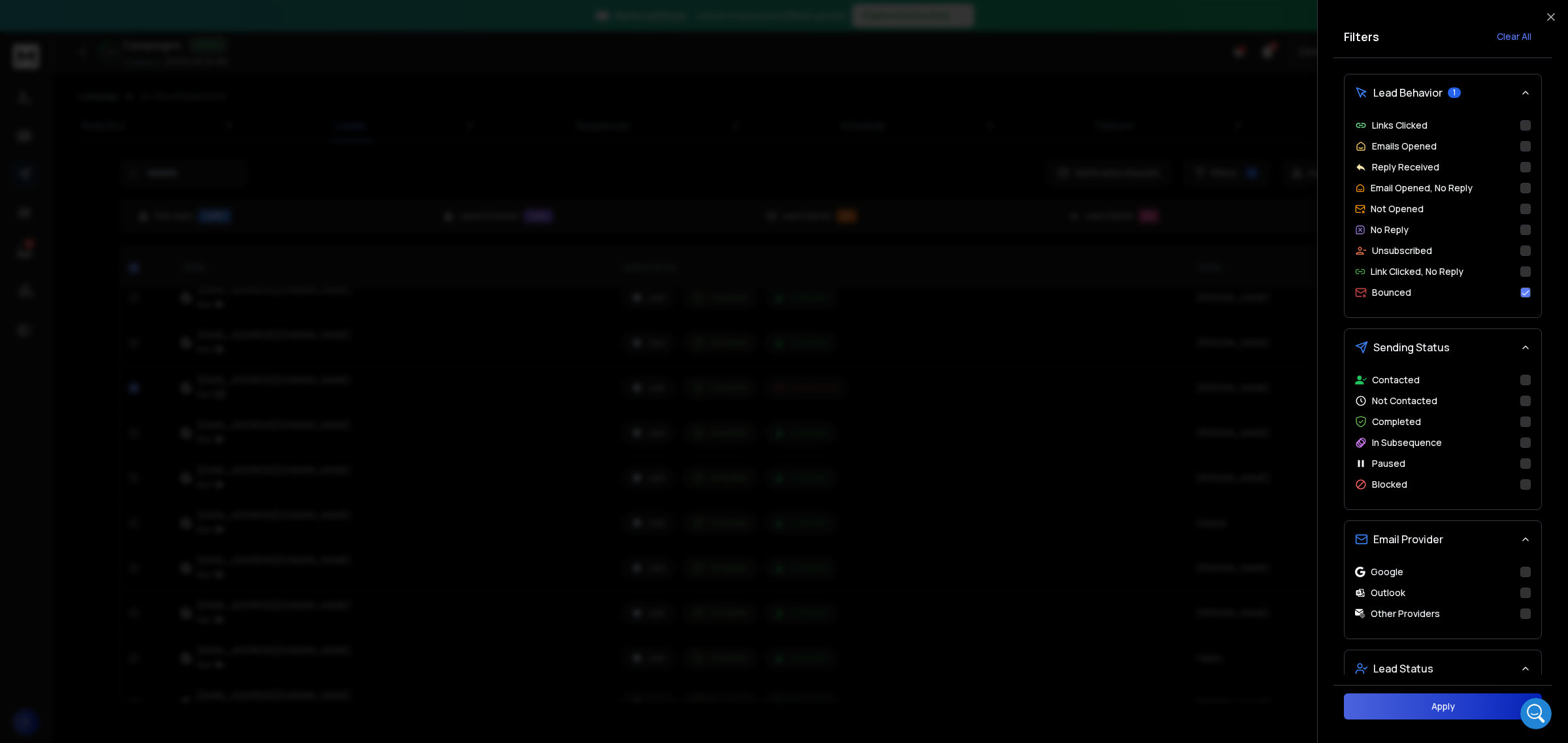
click at [1462, 709] on button "Apply" at bounding box center [1443, 707] width 198 height 26
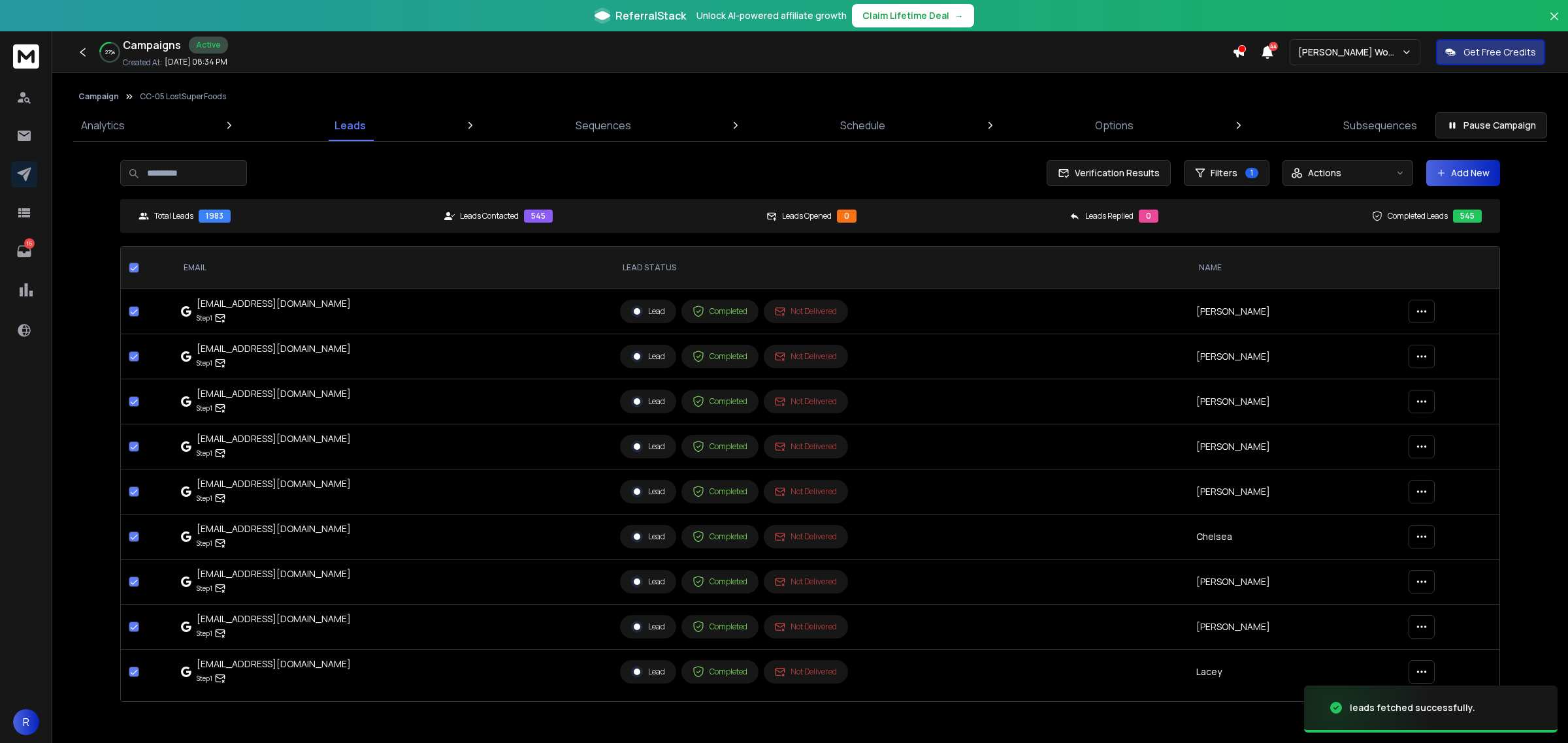
scroll to position [4, 0]
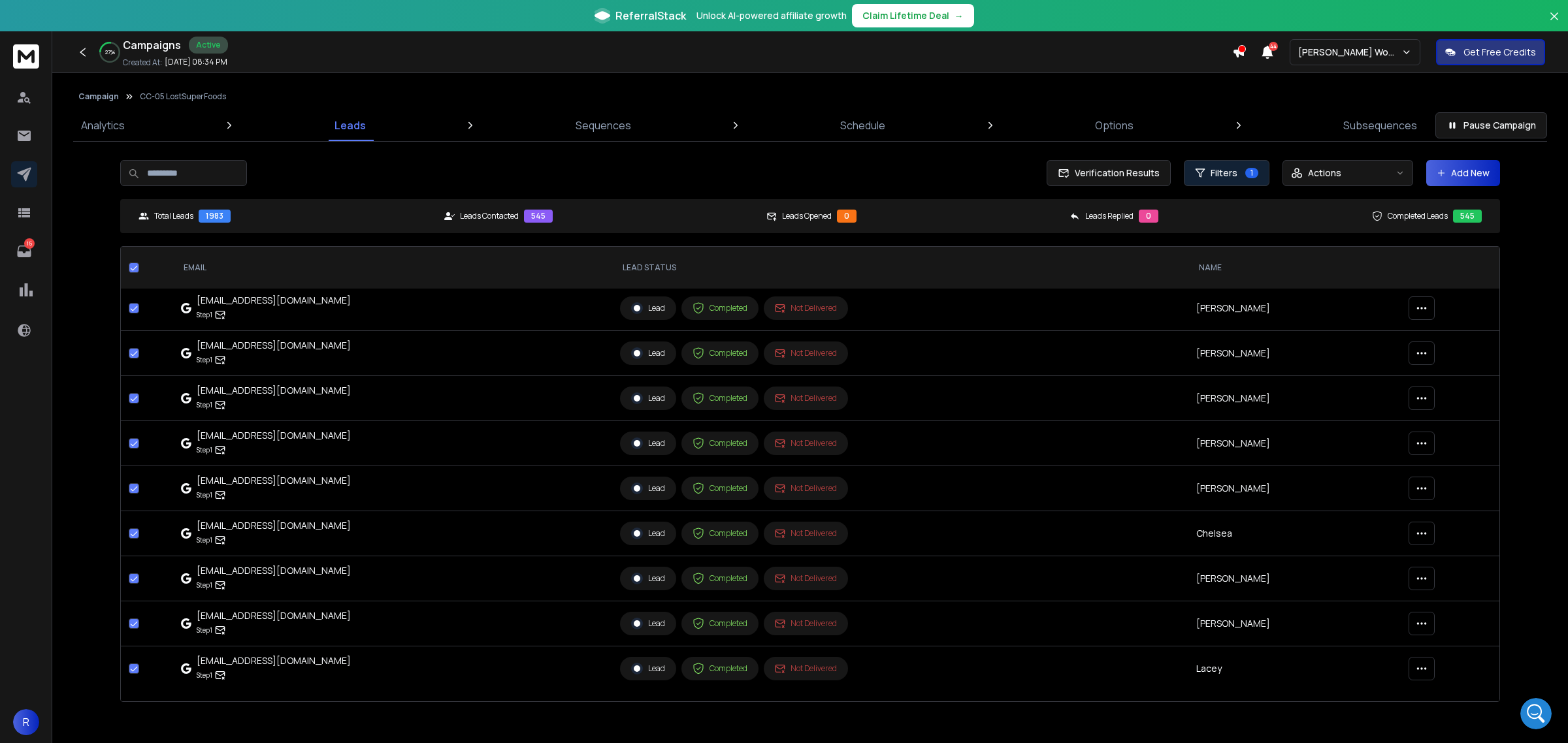
click at [1250, 170] on span "1" at bounding box center [1252, 173] width 13 height 11
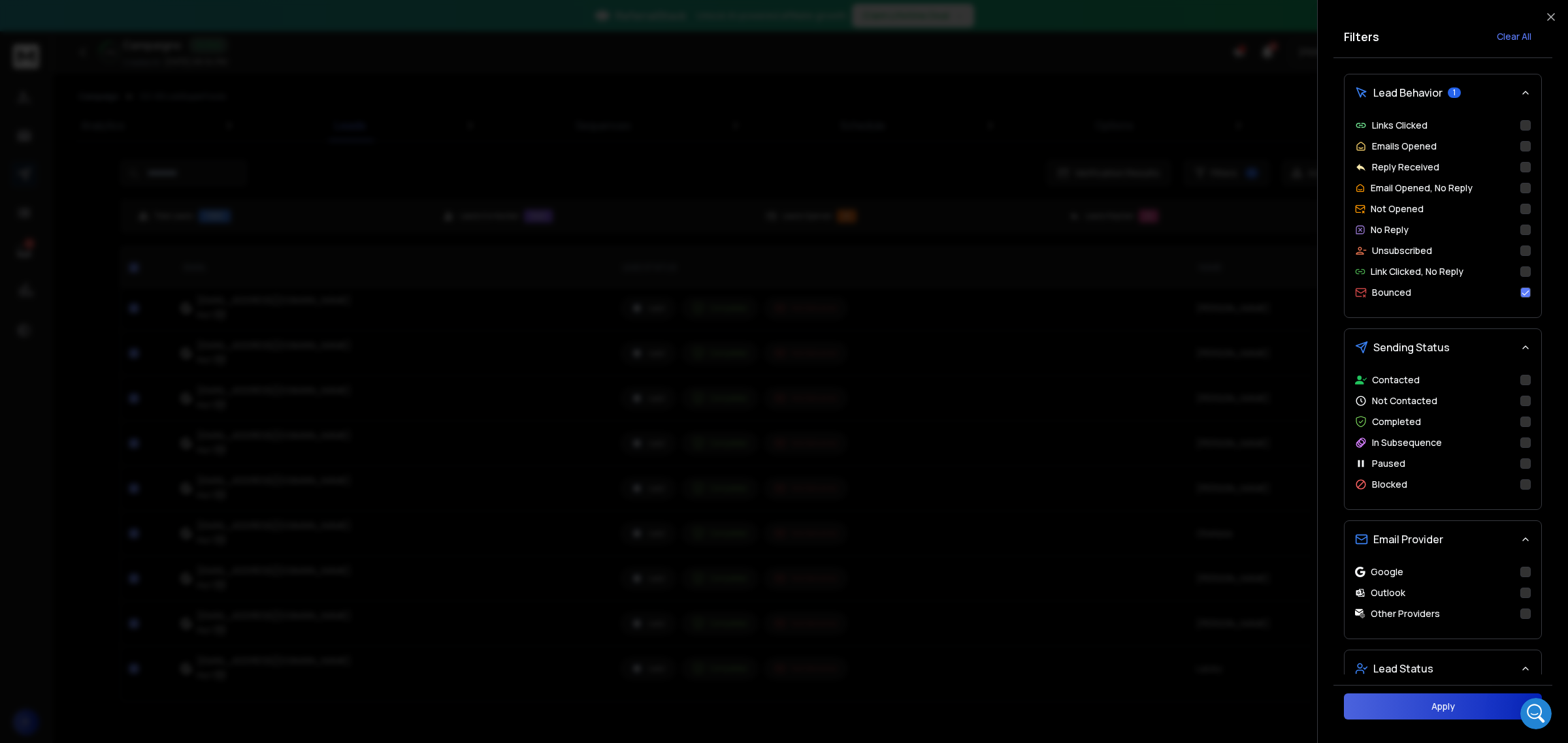
click at [1521, 292] on button "Bounced" at bounding box center [1526, 292] width 11 height 11
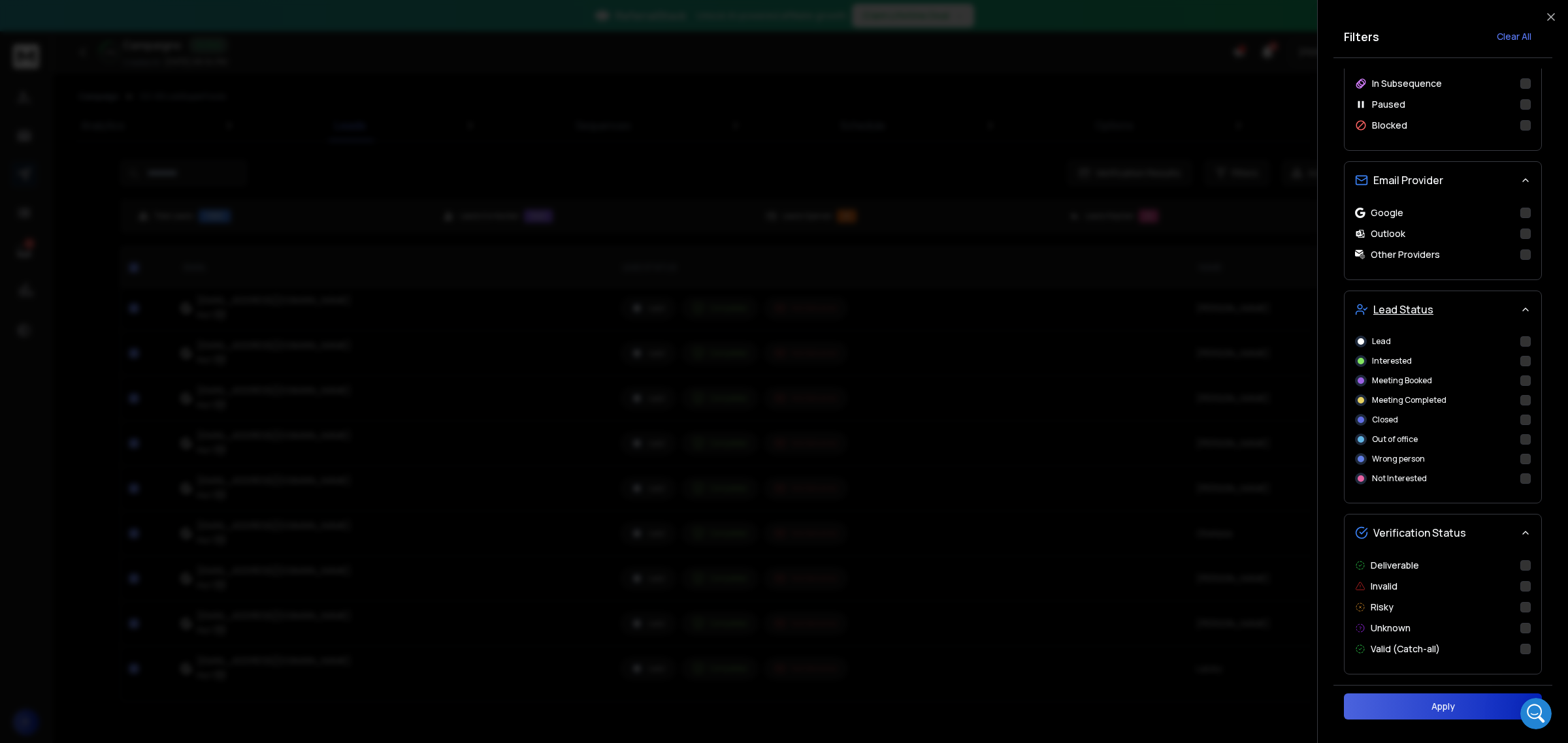
scroll to position [362, 0]
click at [1521, 581] on button "Invalid" at bounding box center [1526, 583] width 11 height 11
click at [1452, 707] on button "Apply" at bounding box center [1443, 707] width 198 height 26
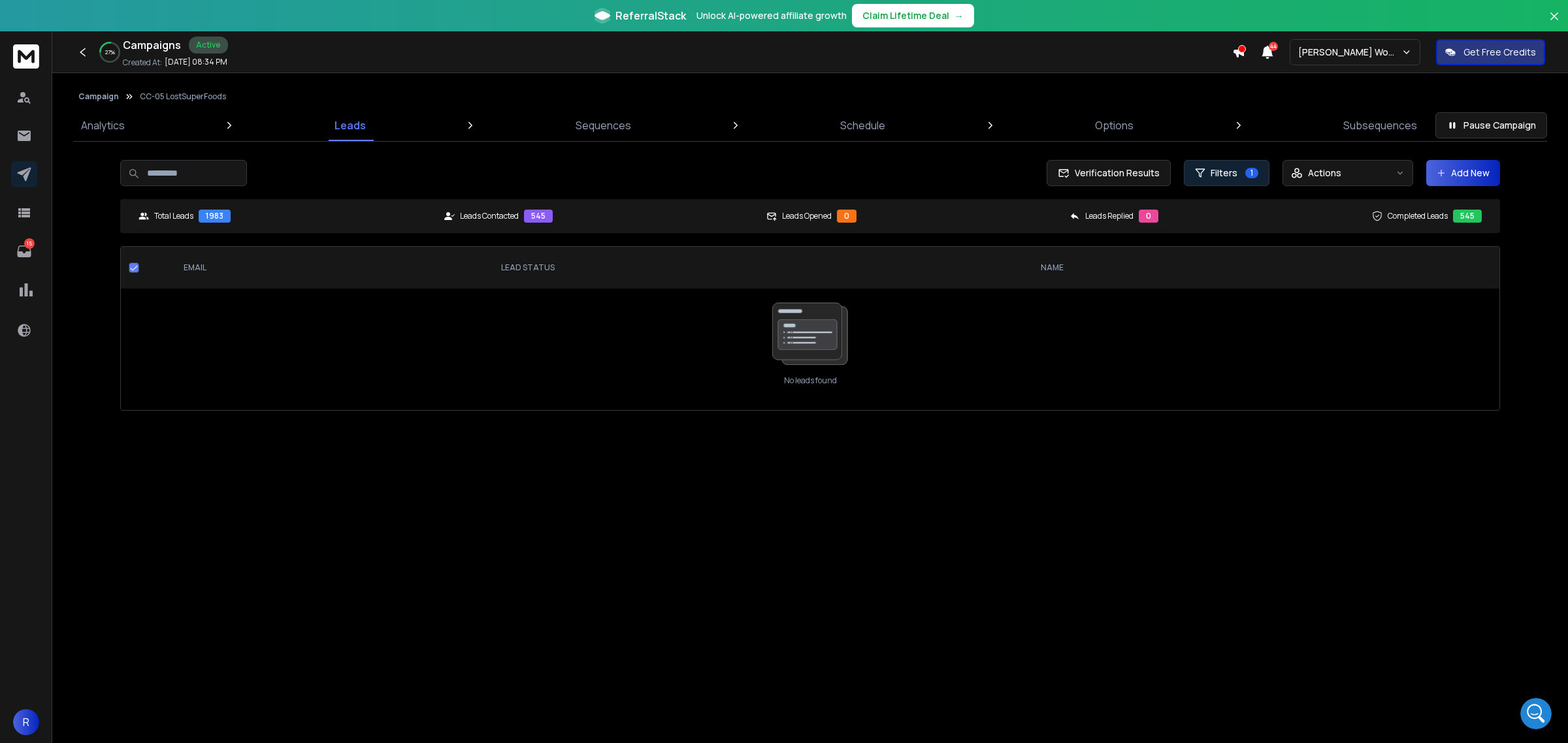
click at [1255, 171] on span "1" at bounding box center [1252, 173] width 13 height 11
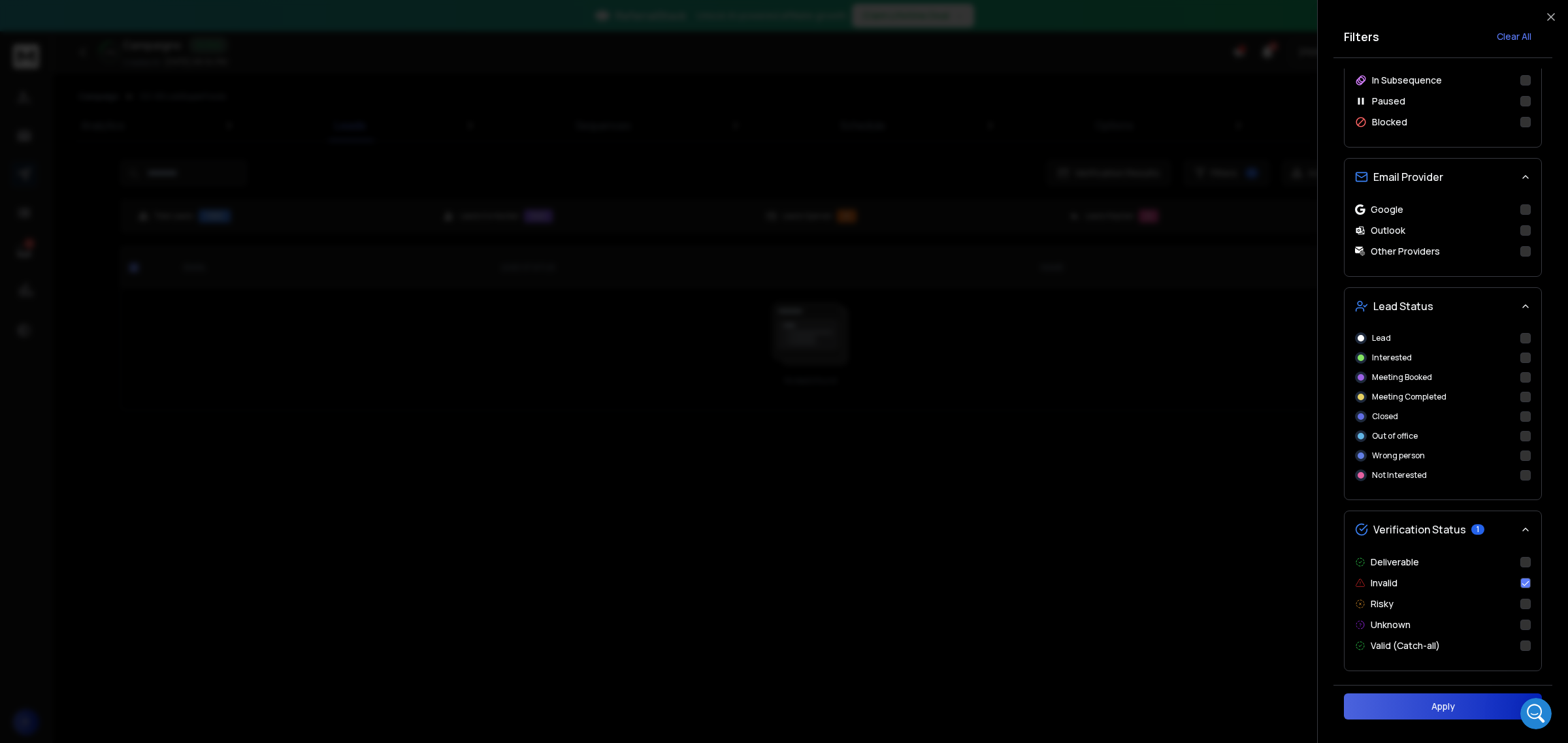
click at [1521, 580] on button "Invalid" at bounding box center [1526, 583] width 11 height 11
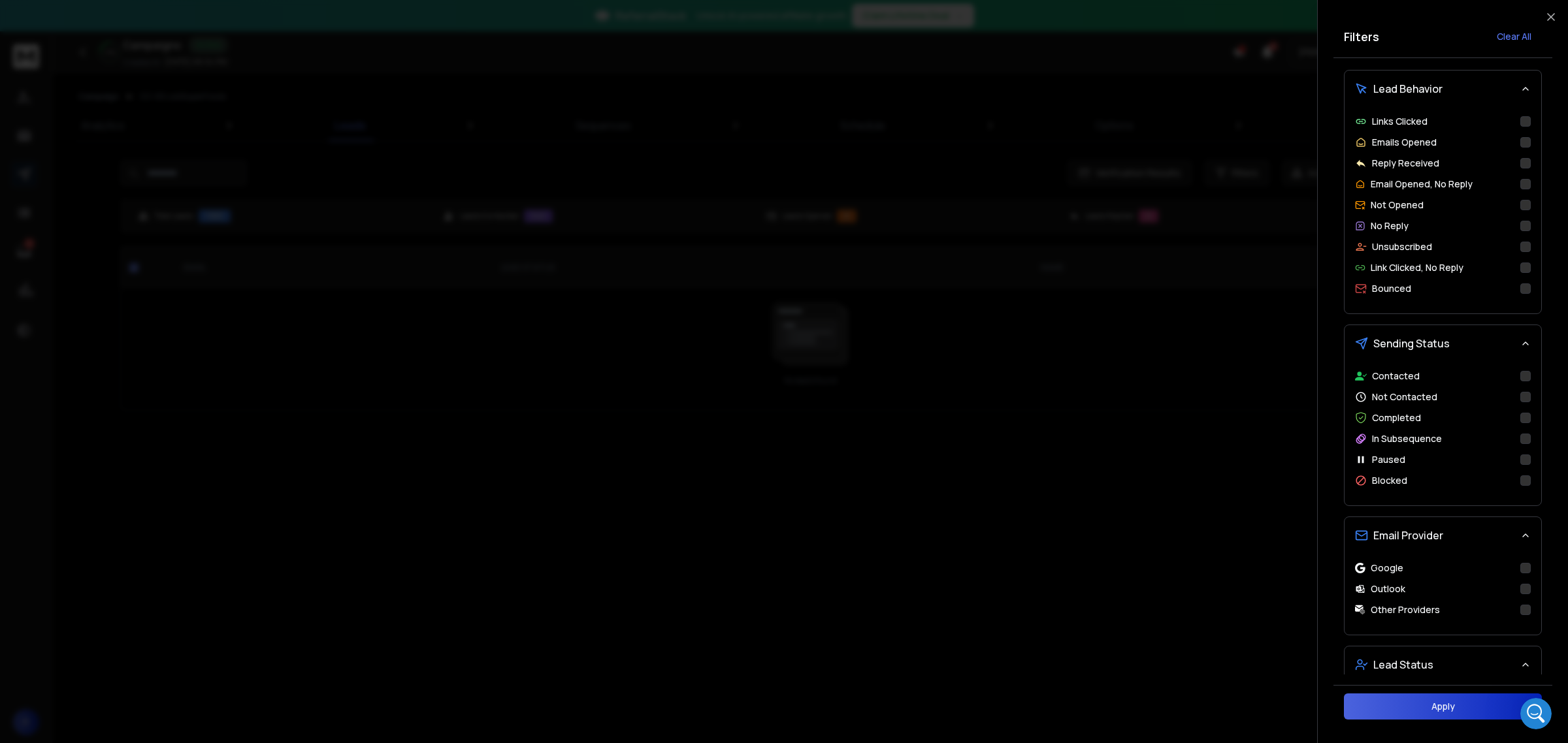
scroll to position [0, 0]
click at [1550, 15] on icon "button" at bounding box center [1551, 17] width 7 height 7
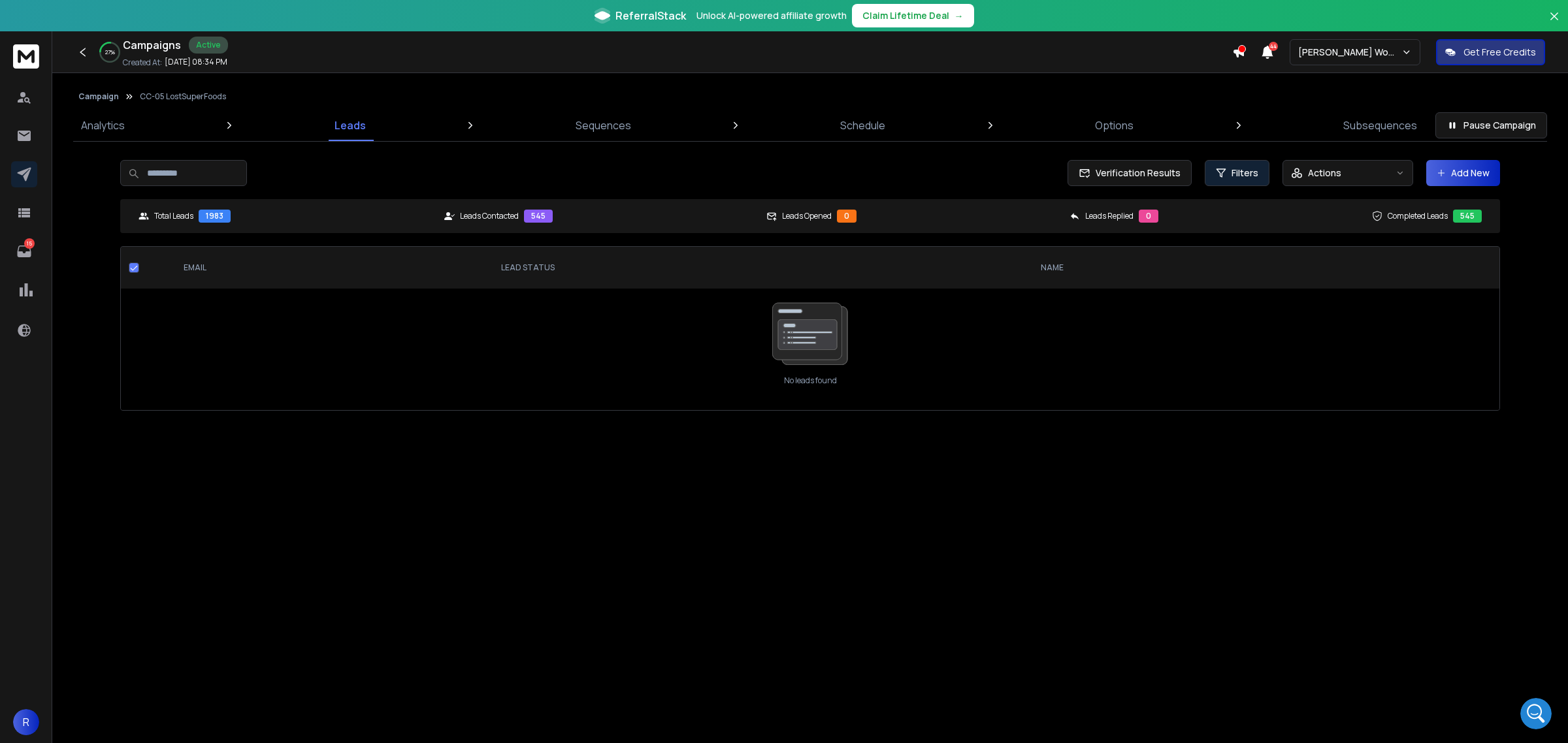
click at [1242, 172] on span "Filters" at bounding box center [1245, 172] width 27 height 13
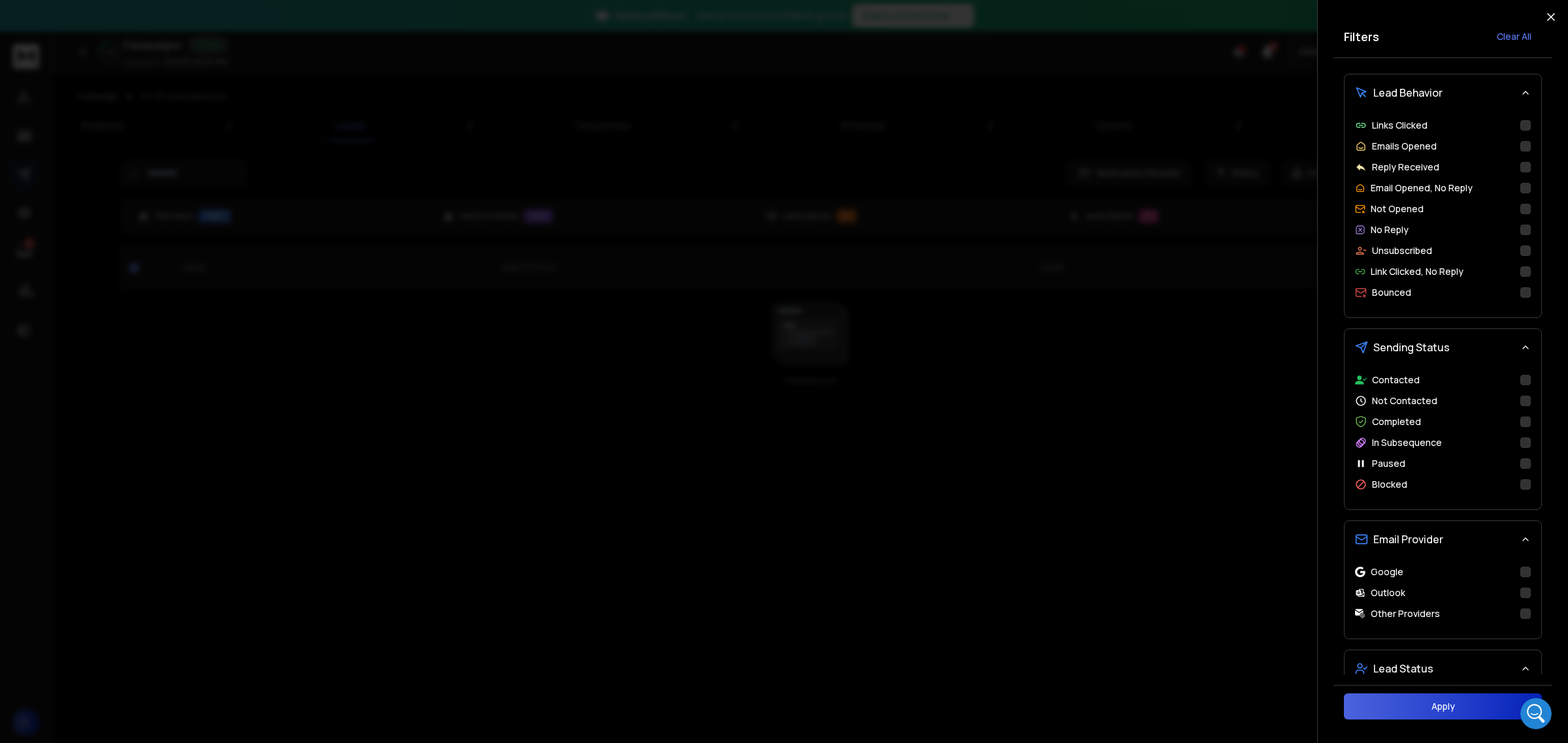
click at [1549, 14] on icon "button" at bounding box center [1551, 17] width 7 height 7
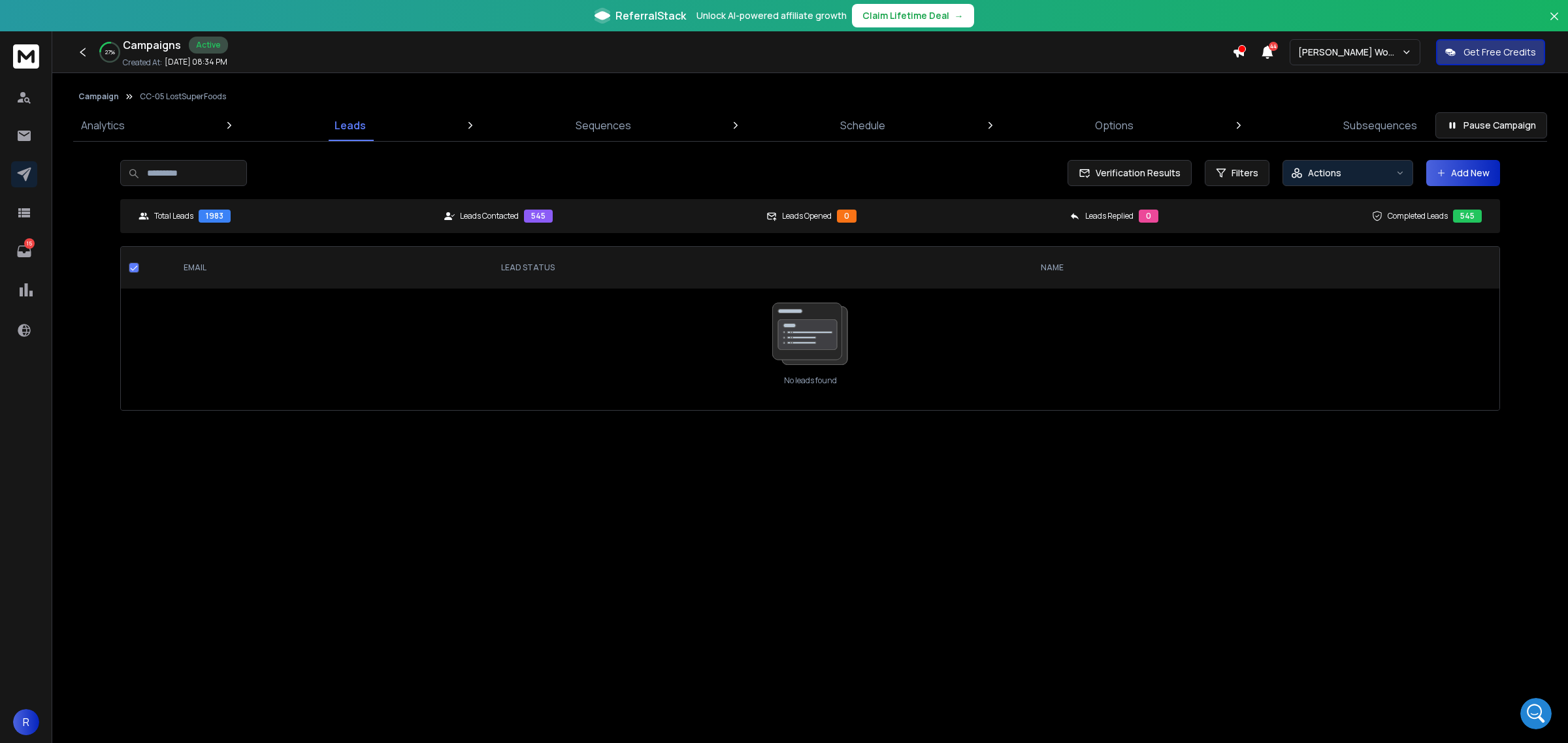
click at [1400, 173] on icon "button" at bounding box center [1400, 173] width 9 height 11
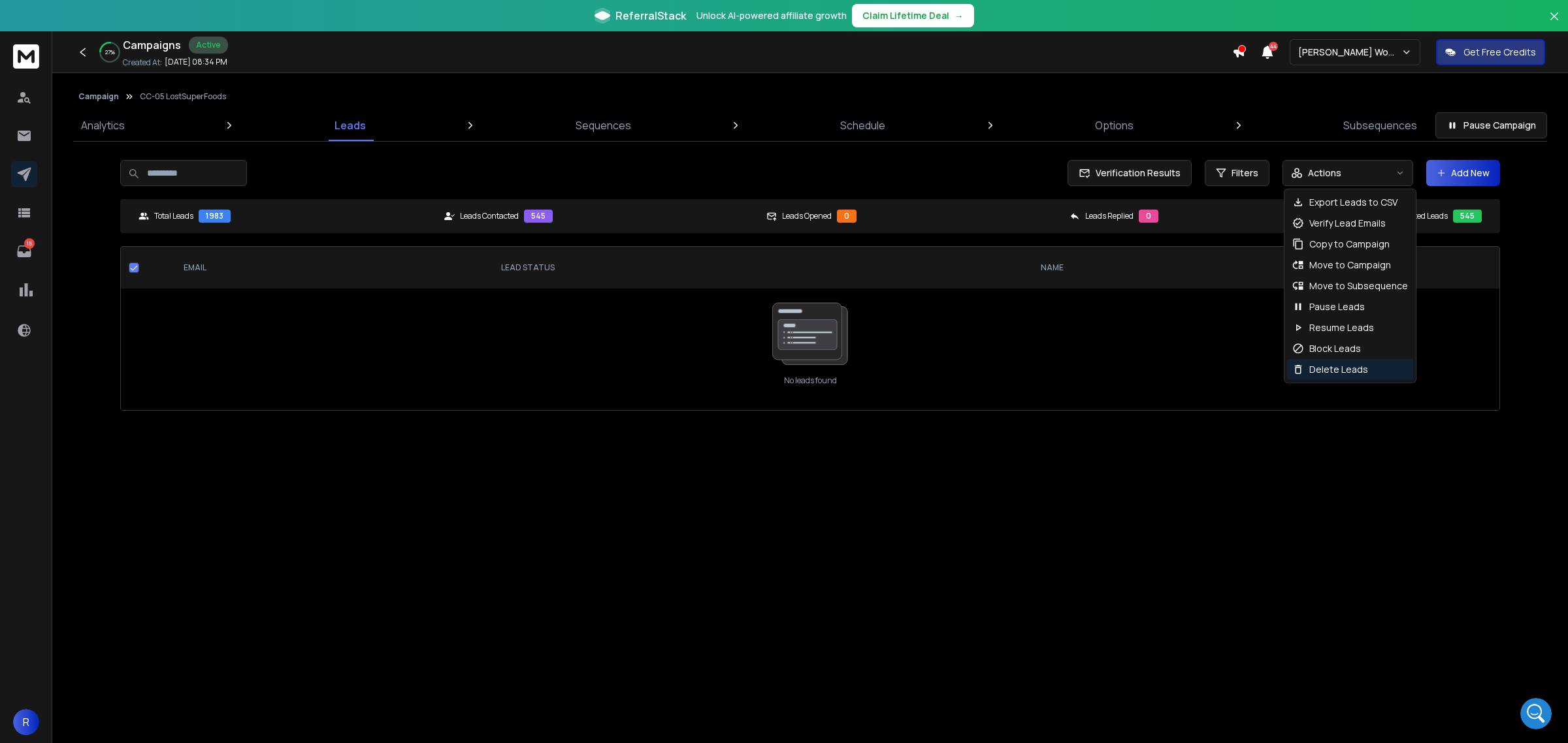
click at [1251, 395] on div "No leads found" at bounding box center [810, 344] width 1377 height 109
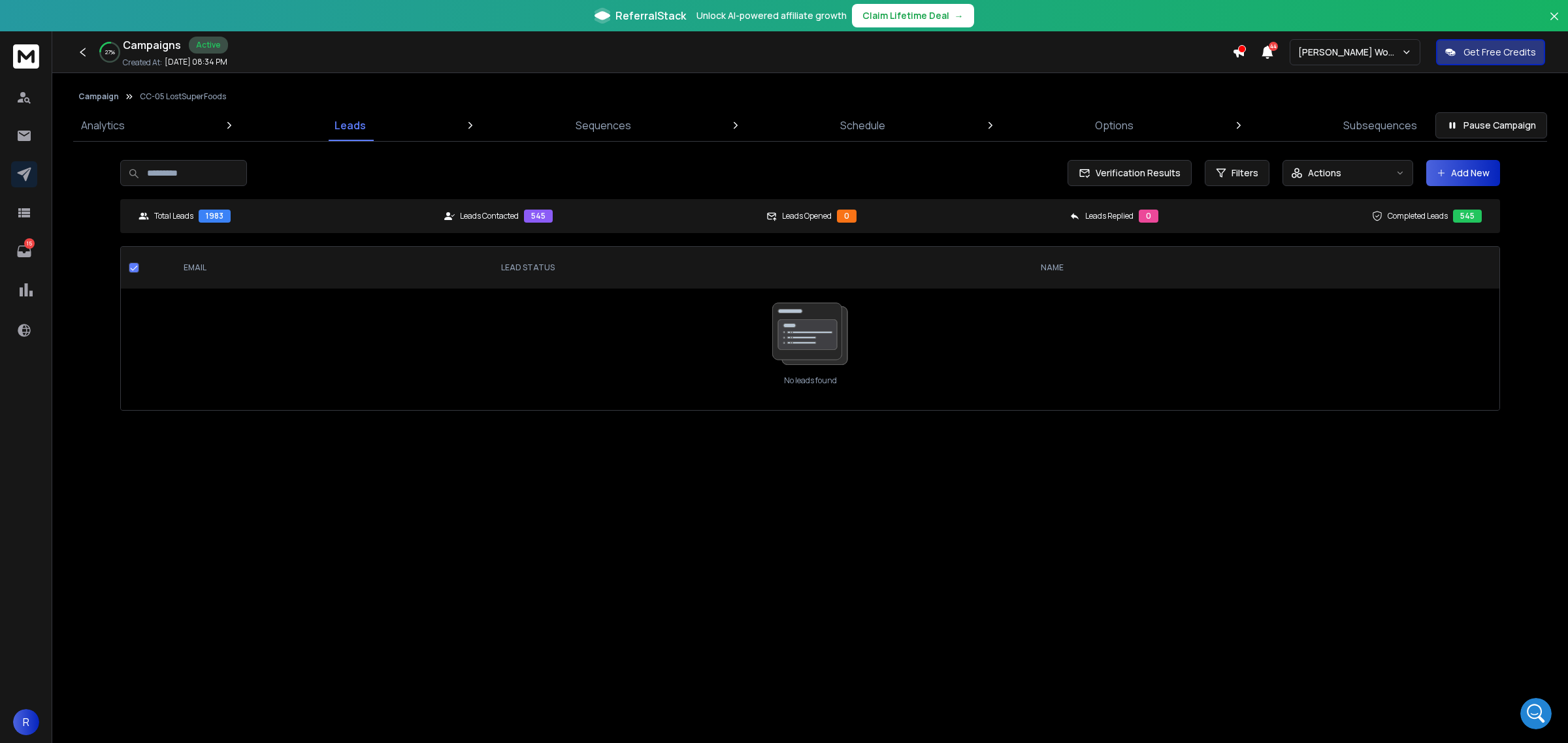
click at [901, 325] on div "No leads found" at bounding box center [810, 344] width 1377 height 109
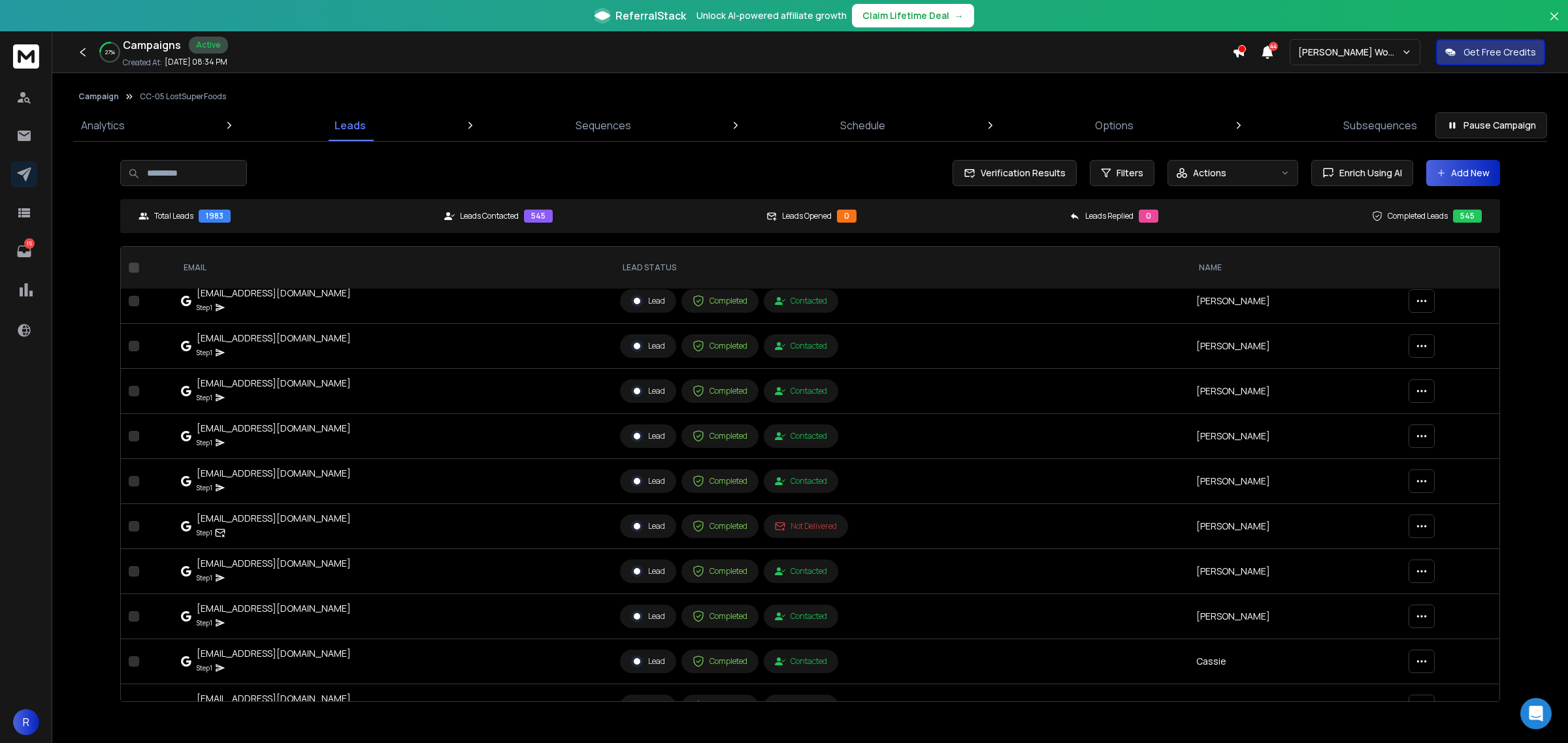
scroll to position [676, 0]
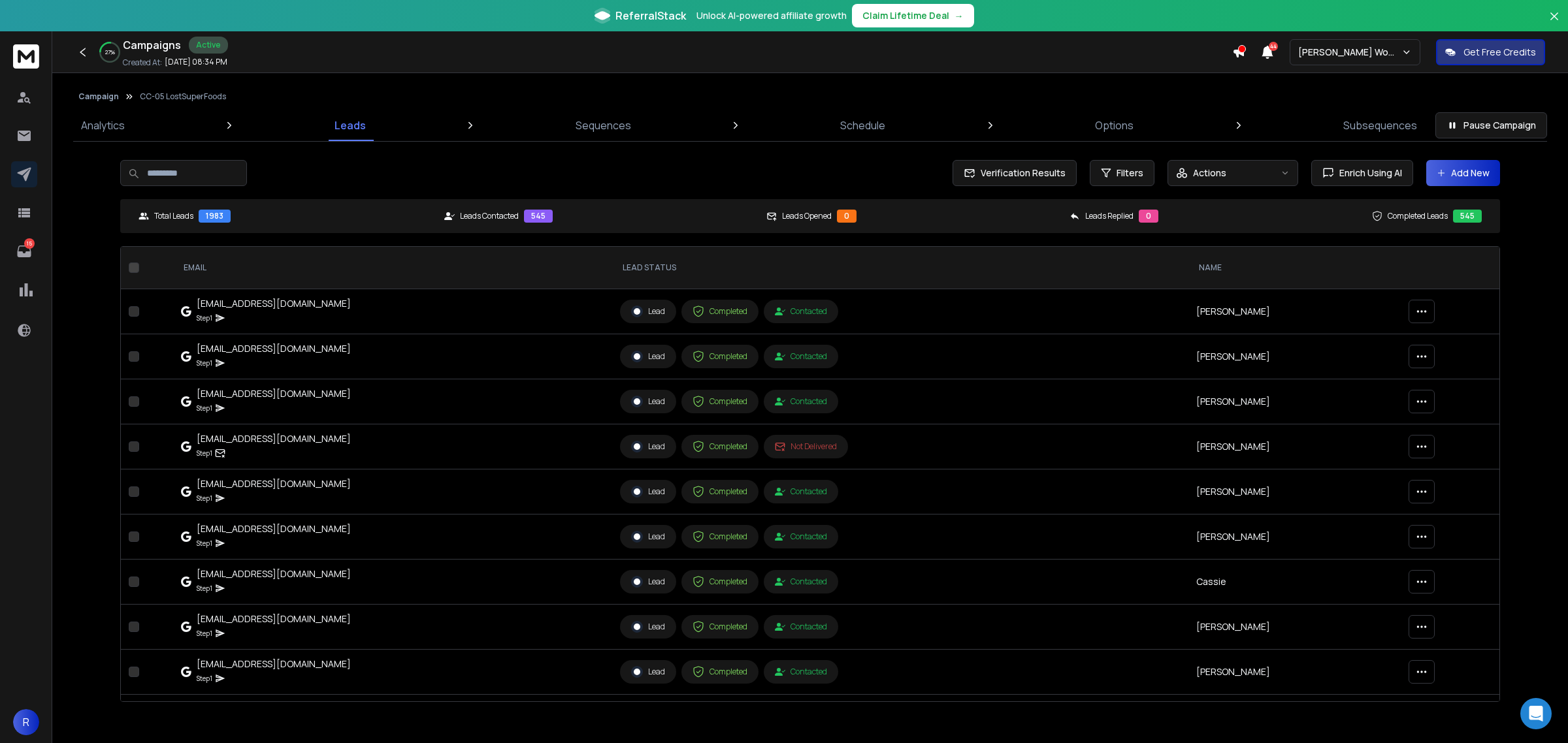
drag, startPoint x: 1500, startPoint y: 338, endPoint x: 1490, endPoint y: 254, distance: 84.6
click at [1490, 254] on div "Verification Results Filters Actions Enrich Using AI Add New Total Leads 1983 L…" at bounding box center [810, 425] width 1464 height 529
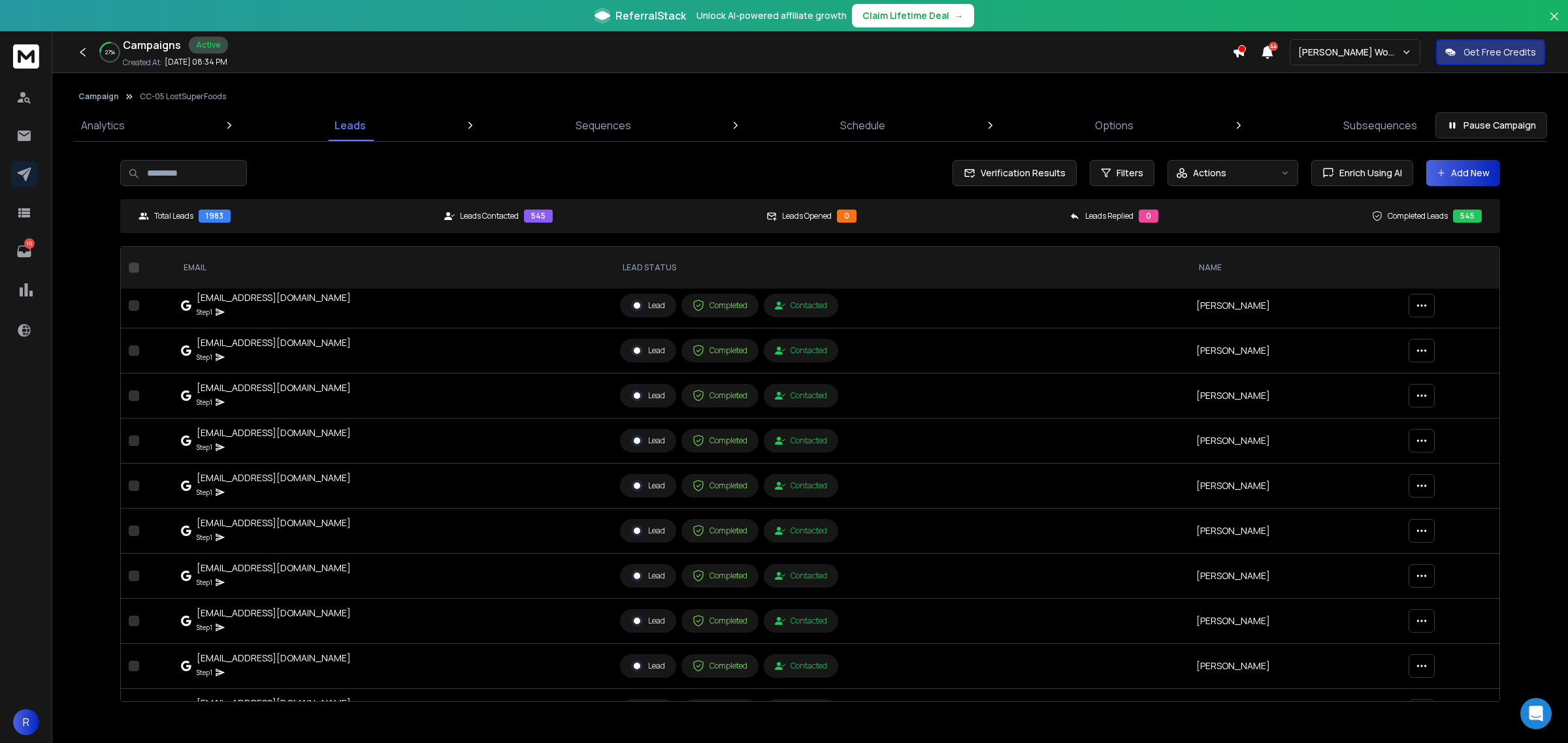
scroll to position [0, 0]
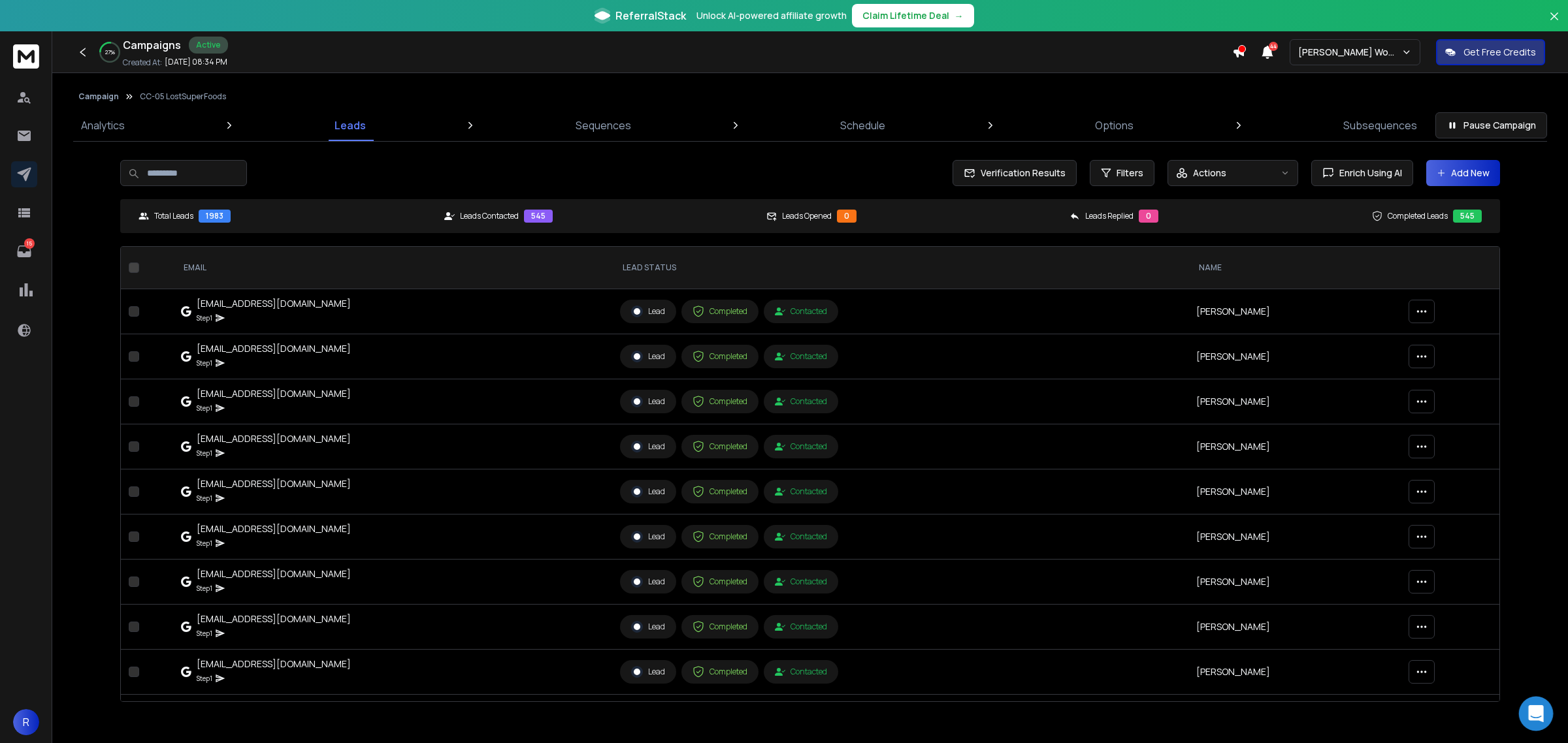
click at [1540, 714] on icon "Open Intercom Messenger" at bounding box center [1536, 714] width 15 height 17
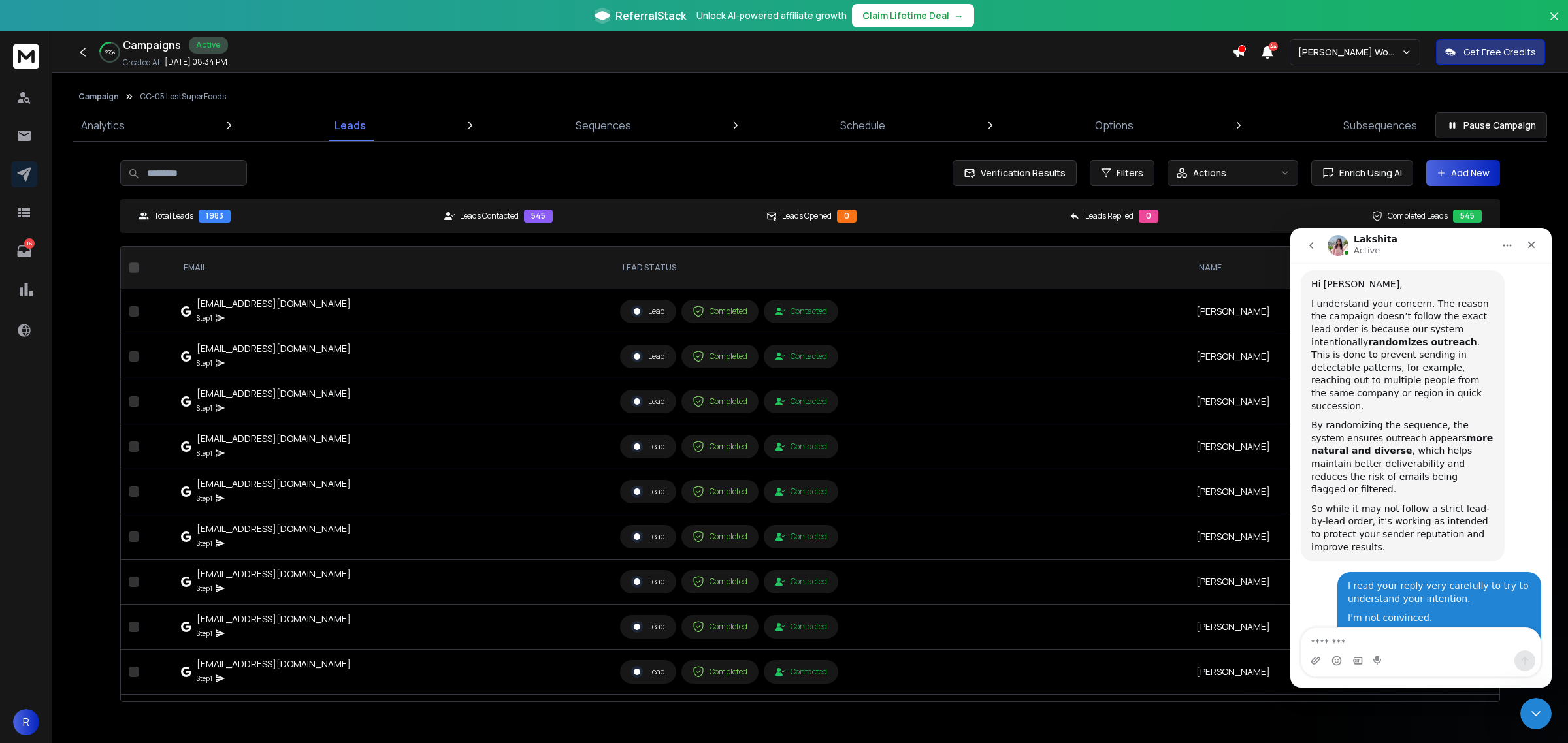
scroll to position [5133, 0]
